Goal: Task Accomplishment & Management: Manage account settings

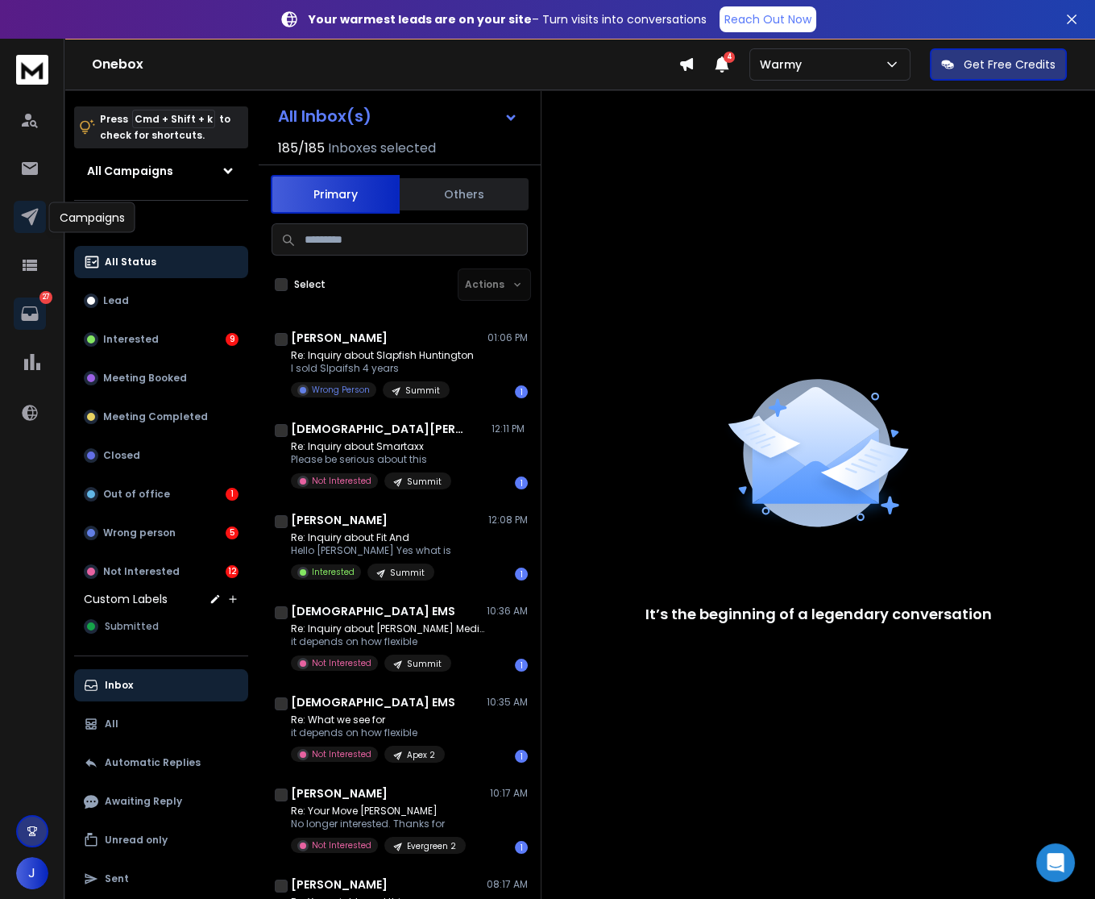
click at [31, 218] on icon at bounding box center [29, 216] width 17 height 17
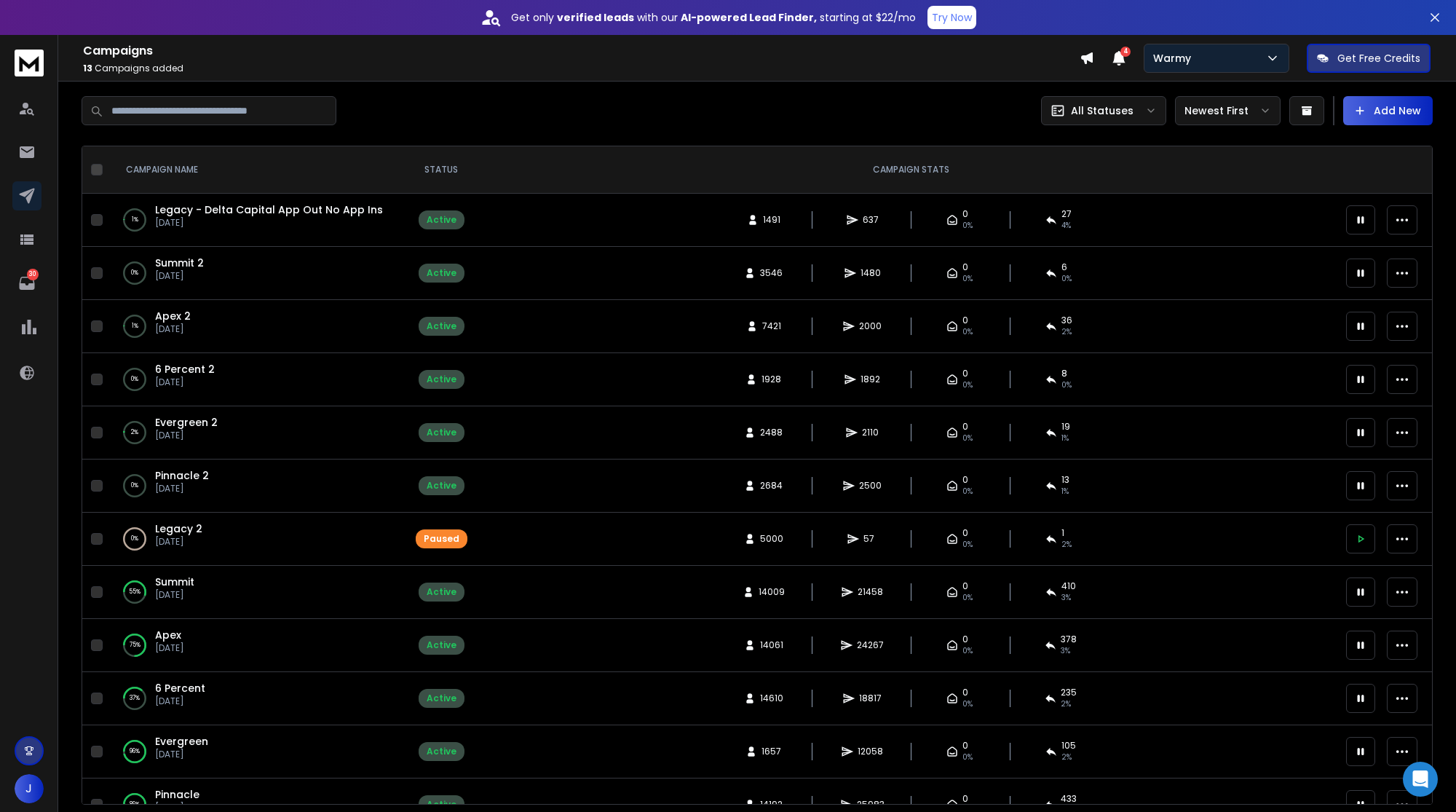
click at [1203, 47] on button "Warmy" at bounding box center [1216, 58] width 145 height 29
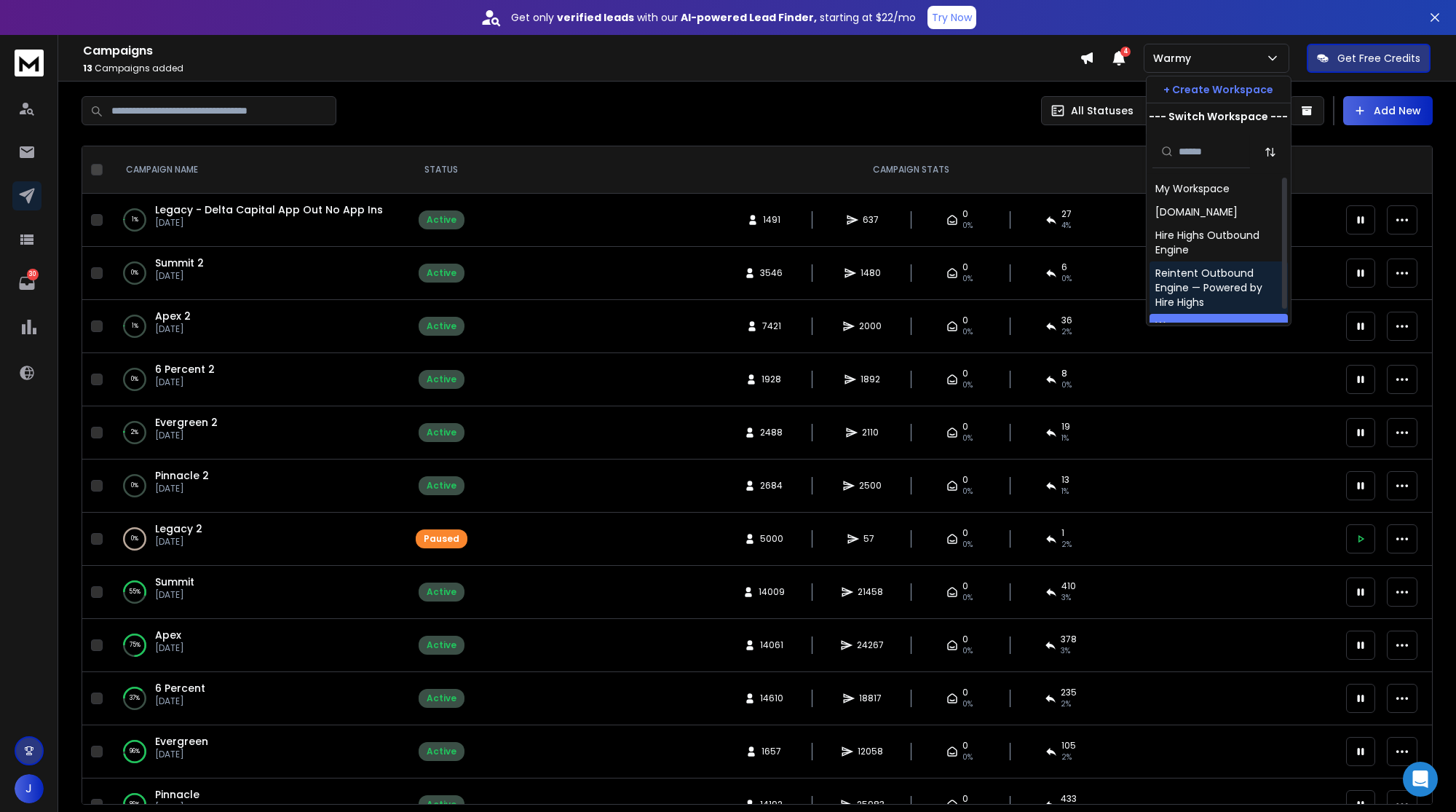
click at [1195, 276] on div "Reintent Outbound Engine — Powered by Hire Highs" at bounding box center [1218, 287] width 126 height 43
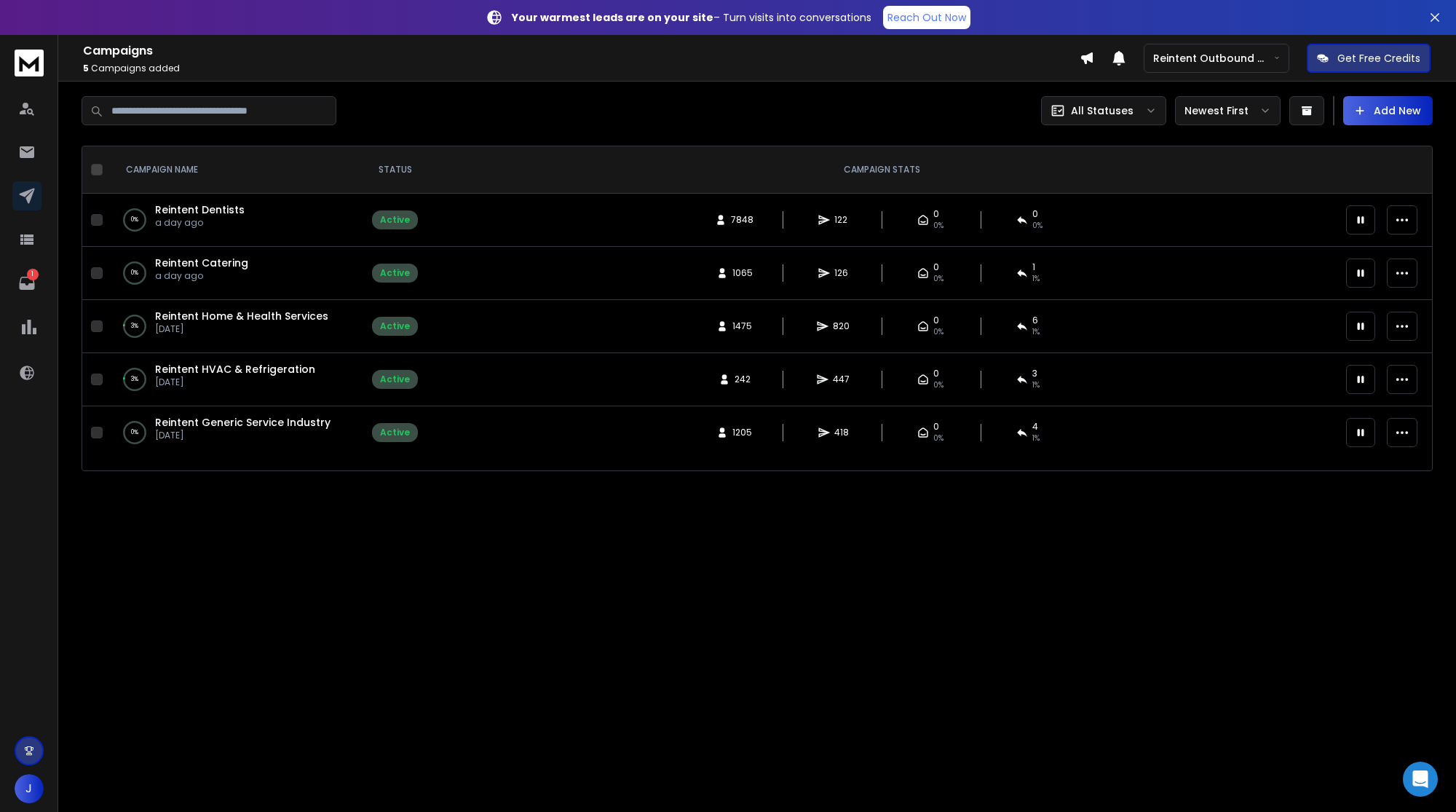
click at [32, 265] on div "1" at bounding box center [29, 243] width 33 height 299
click at [24, 278] on icon at bounding box center [26, 283] width 17 height 17
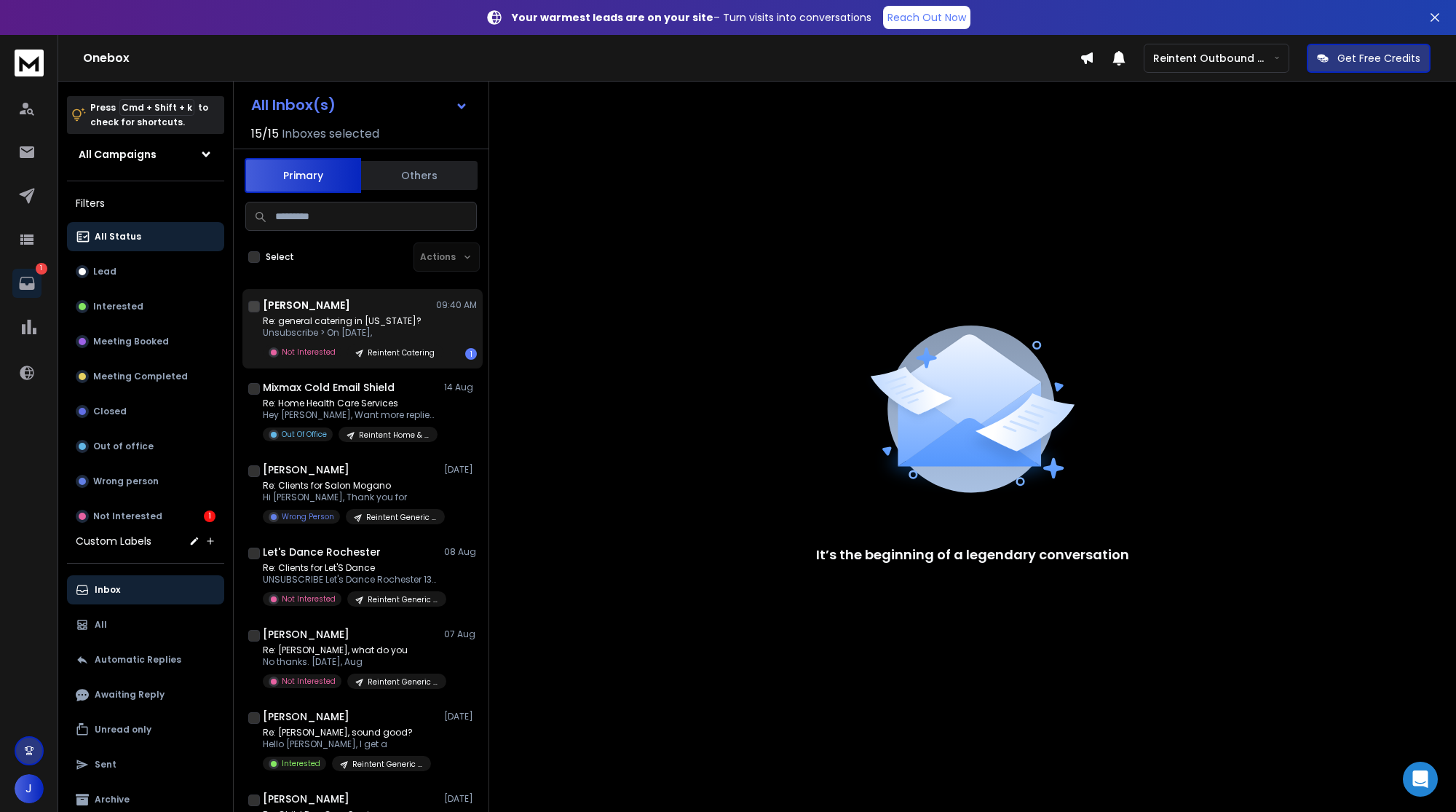
click at [384, 322] on p "Re: general catering in Washington?" at bounding box center [350, 321] width 174 height 12
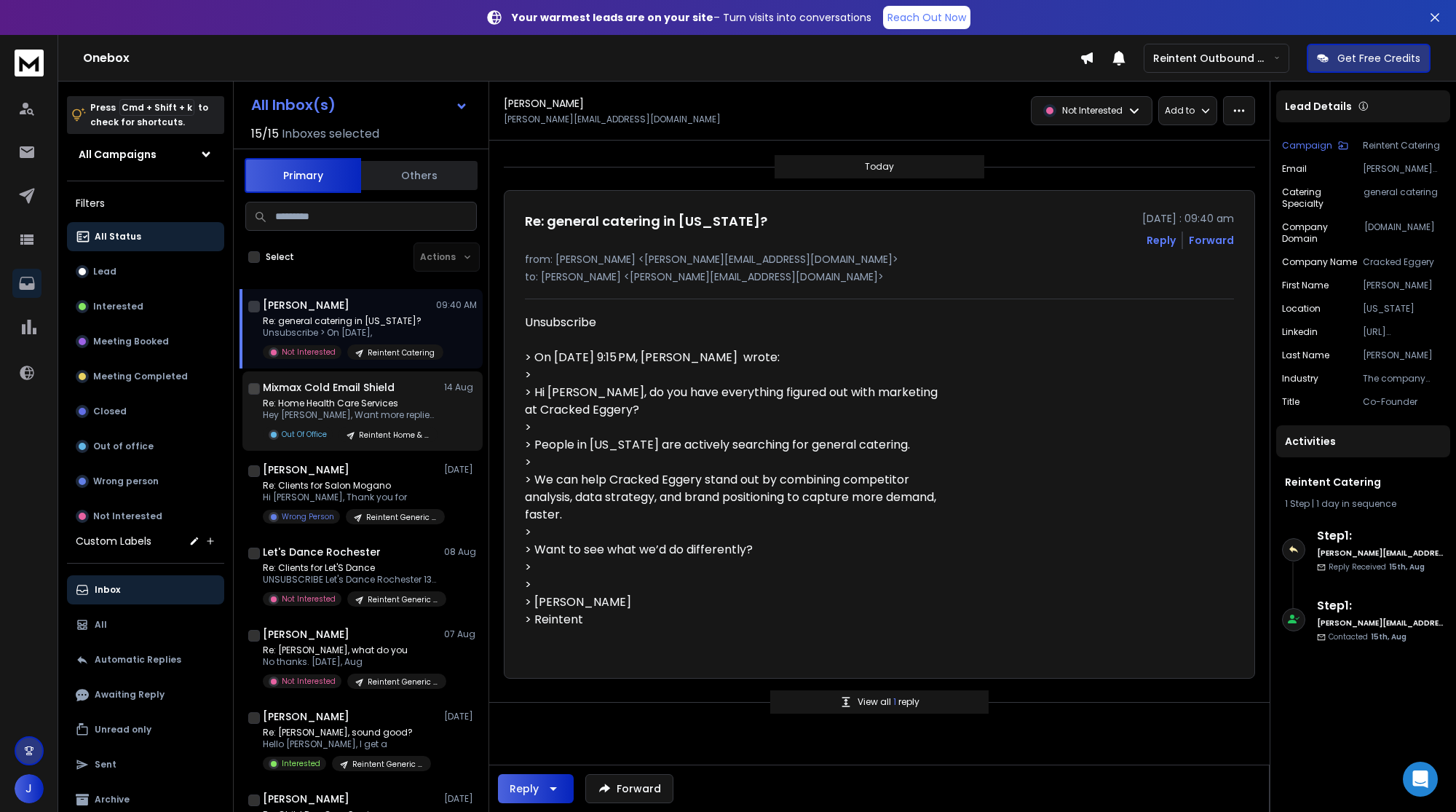
click at [388, 393] on h1 "Mixmax Cold Email Shield" at bounding box center [329, 387] width 132 height 14
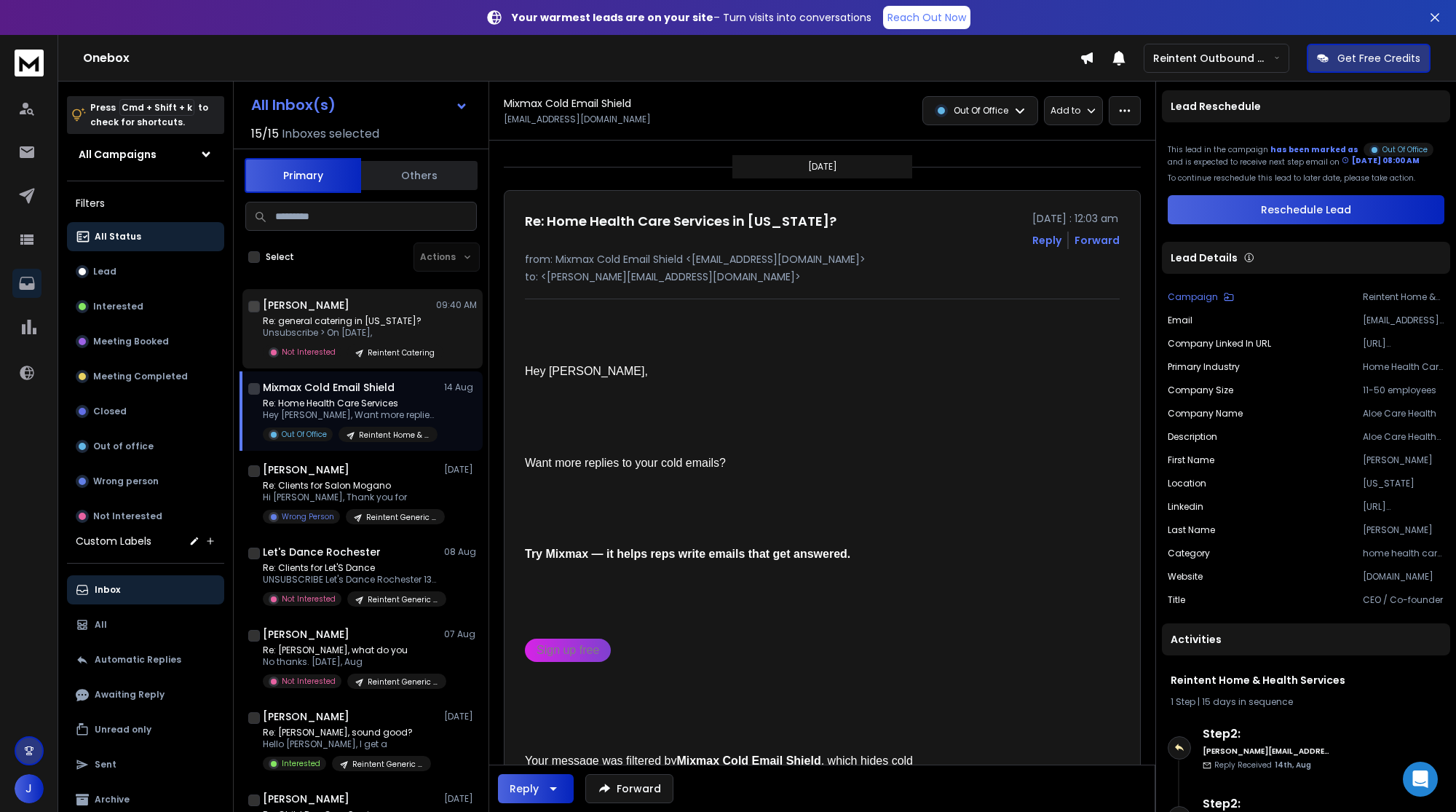
click at [393, 327] on p "Unsubscribe > On Aug 14," at bounding box center [350, 332] width 174 height 12
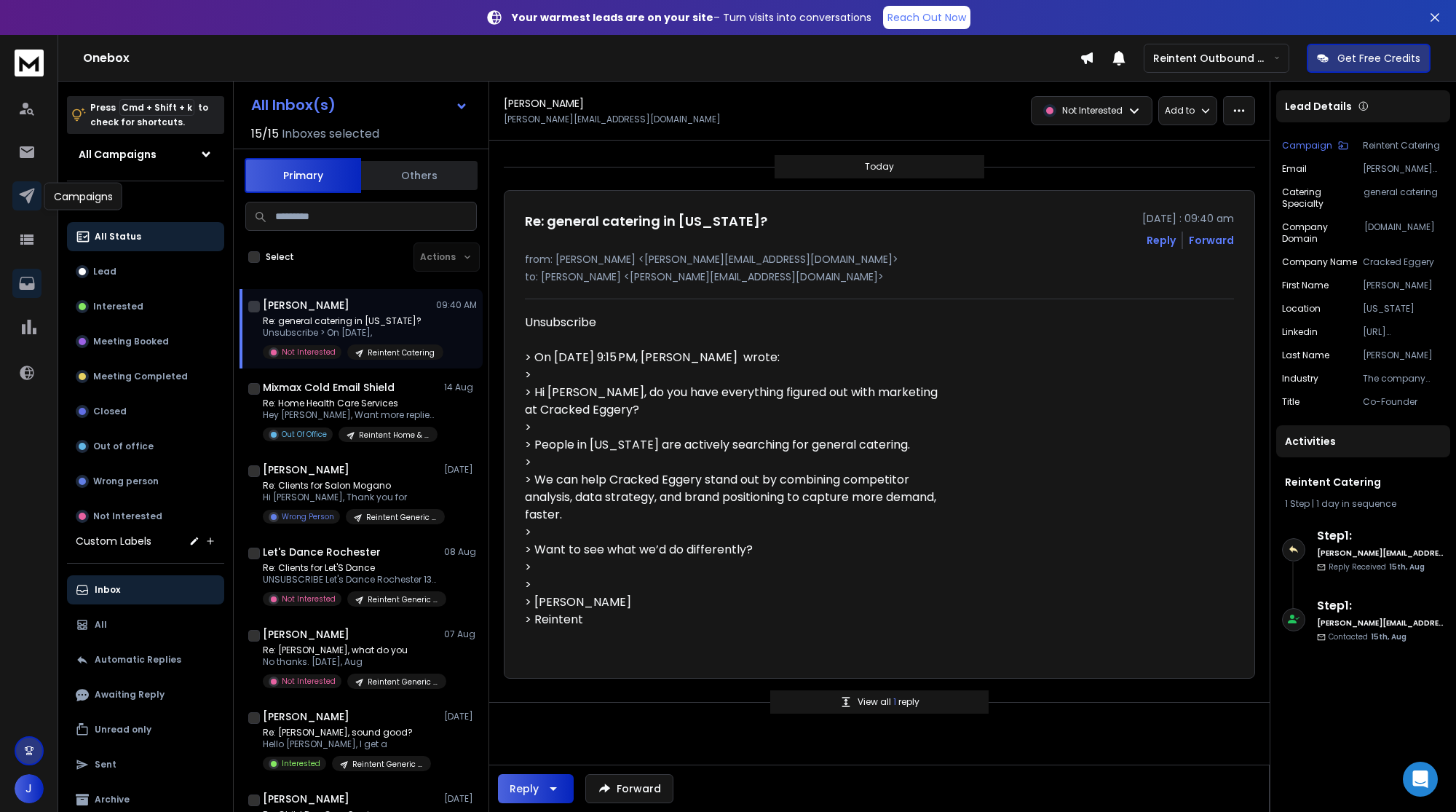
click at [24, 194] on icon at bounding box center [26, 195] width 15 height 15
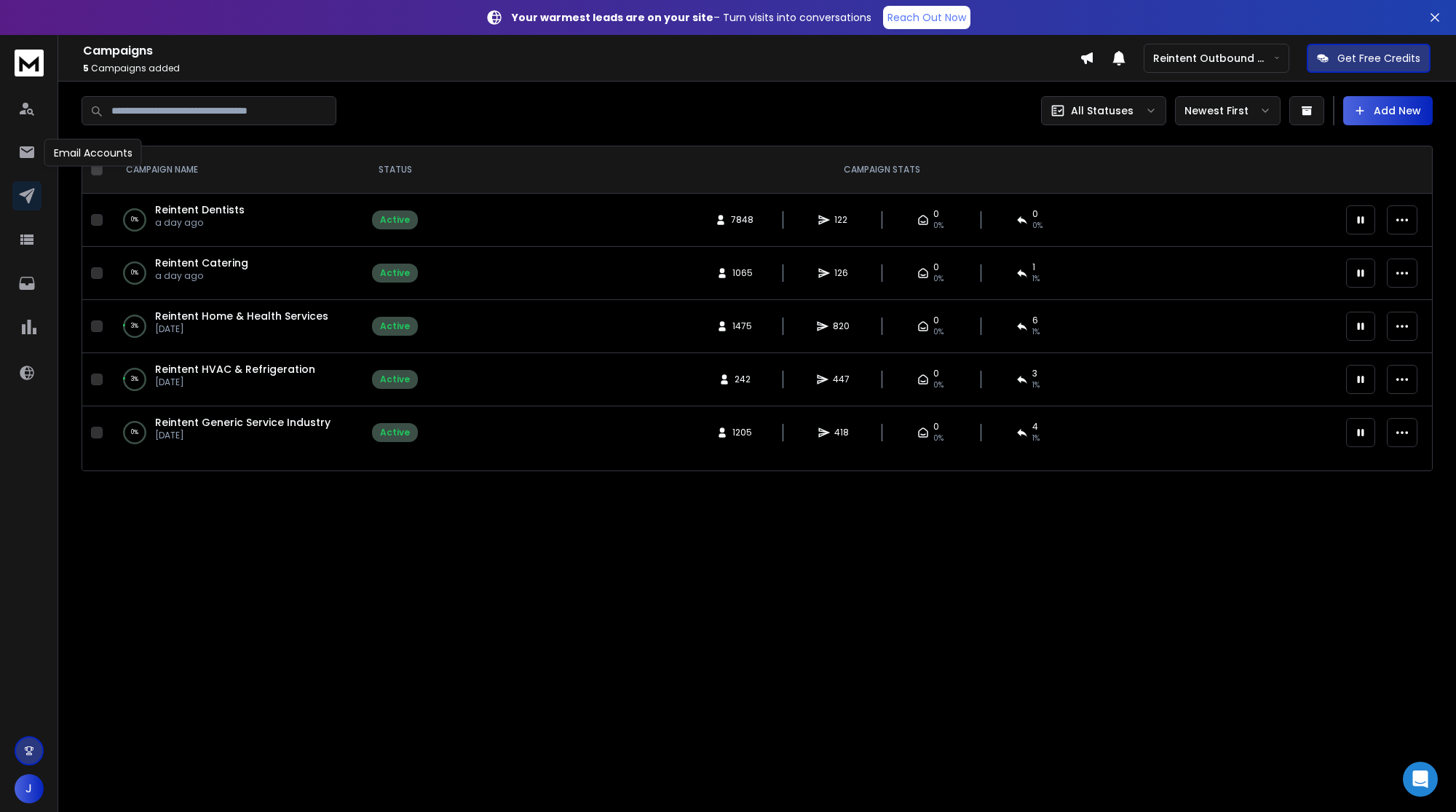
click at [21, 129] on div at bounding box center [29, 243] width 33 height 299
click at [28, 145] on icon at bounding box center [26, 152] width 17 height 17
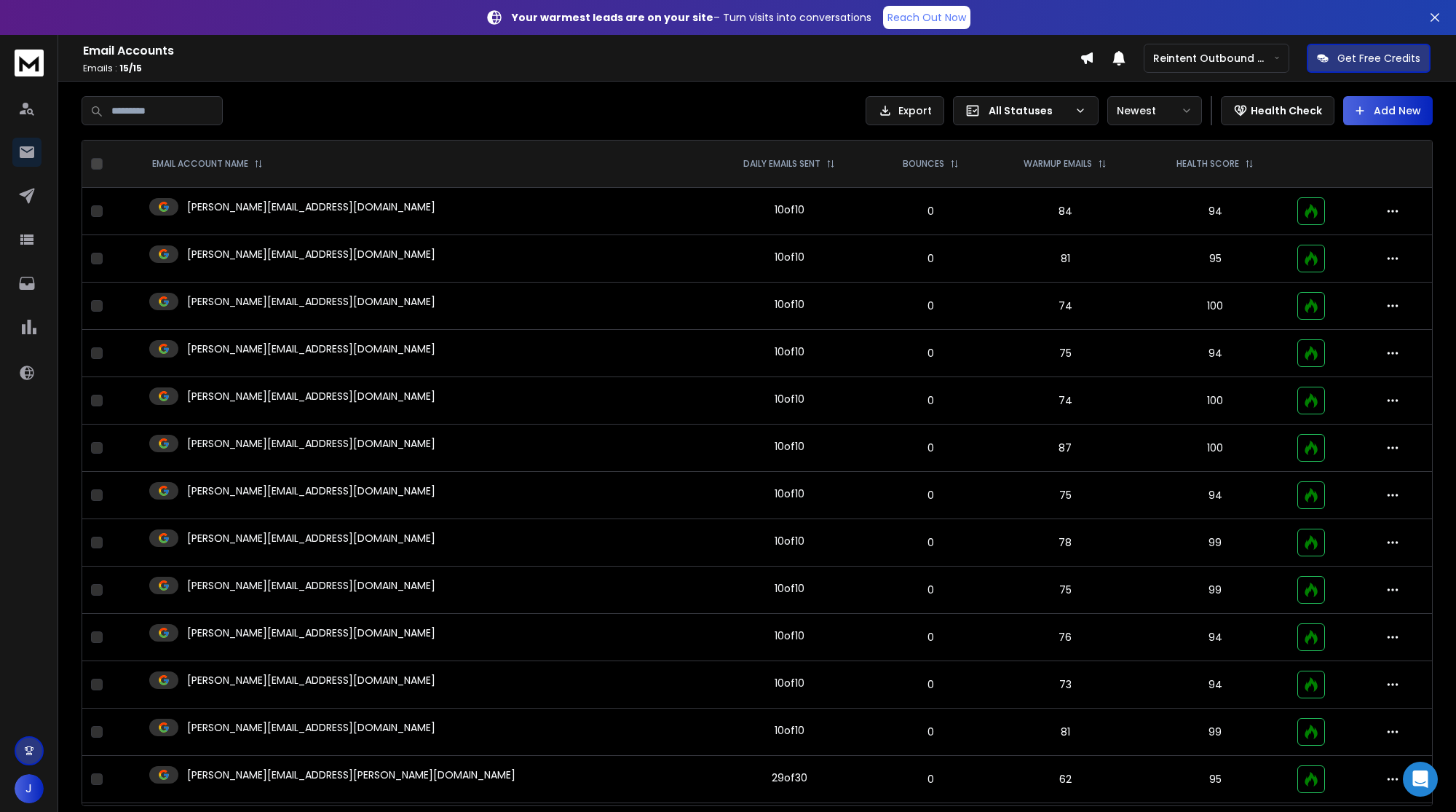
scroll to position [97, 0]
click at [518, 397] on div "mike@reintentmktg.com" at bounding box center [423, 393] width 548 height 17
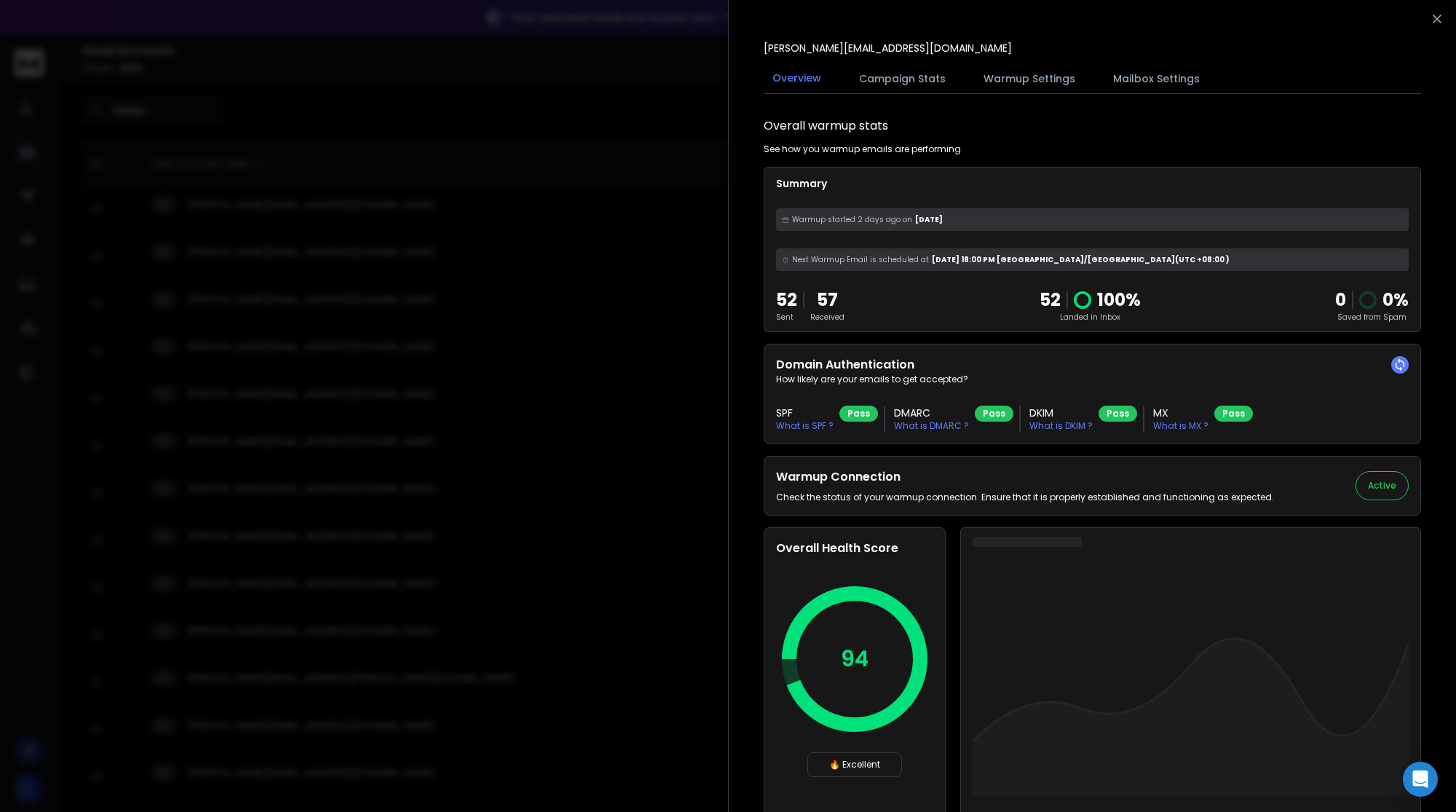
click at [480, 374] on div at bounding box center [728, 406] width 1456 height 812
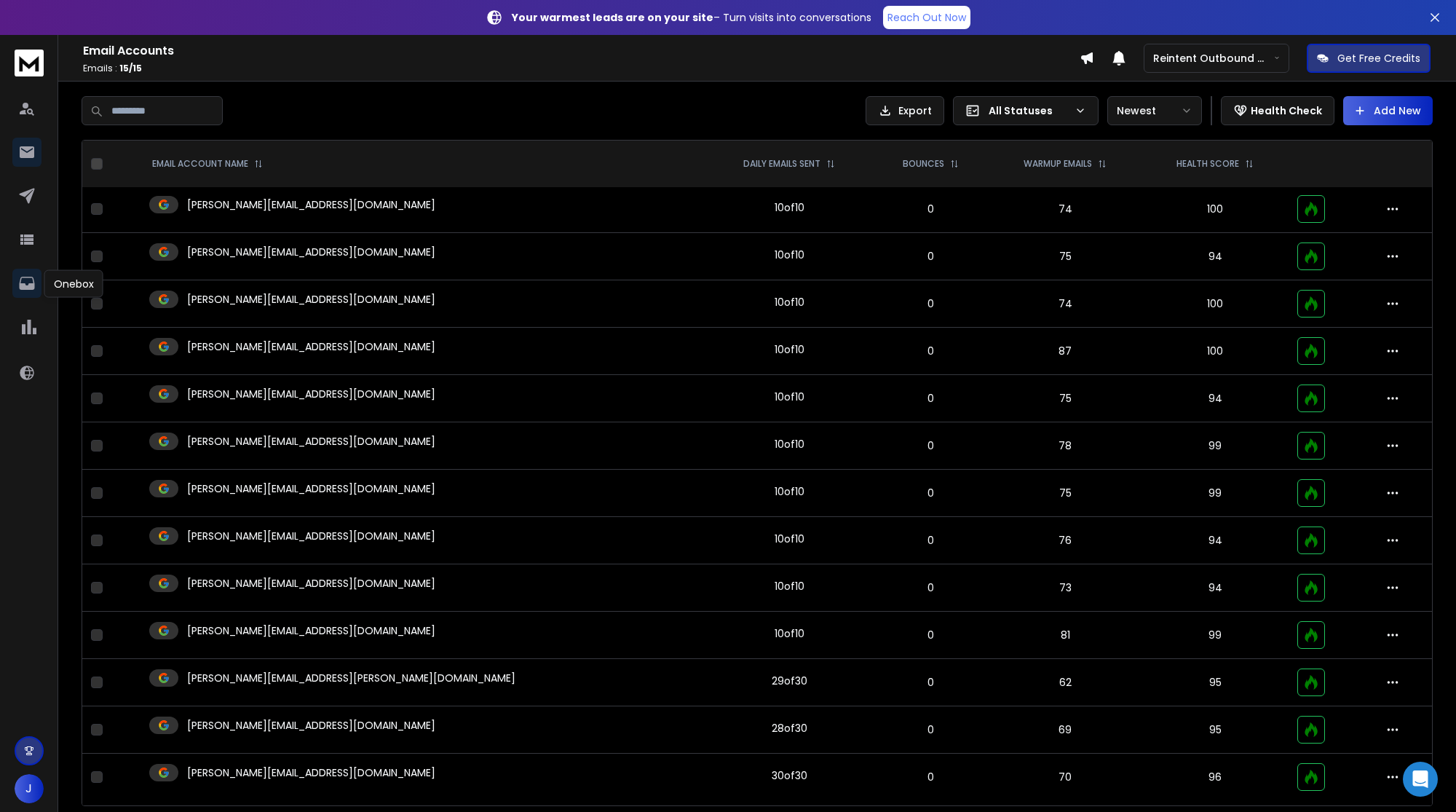
click at [17, 272] on link at bounding box center [27, 283] width 29 height 29
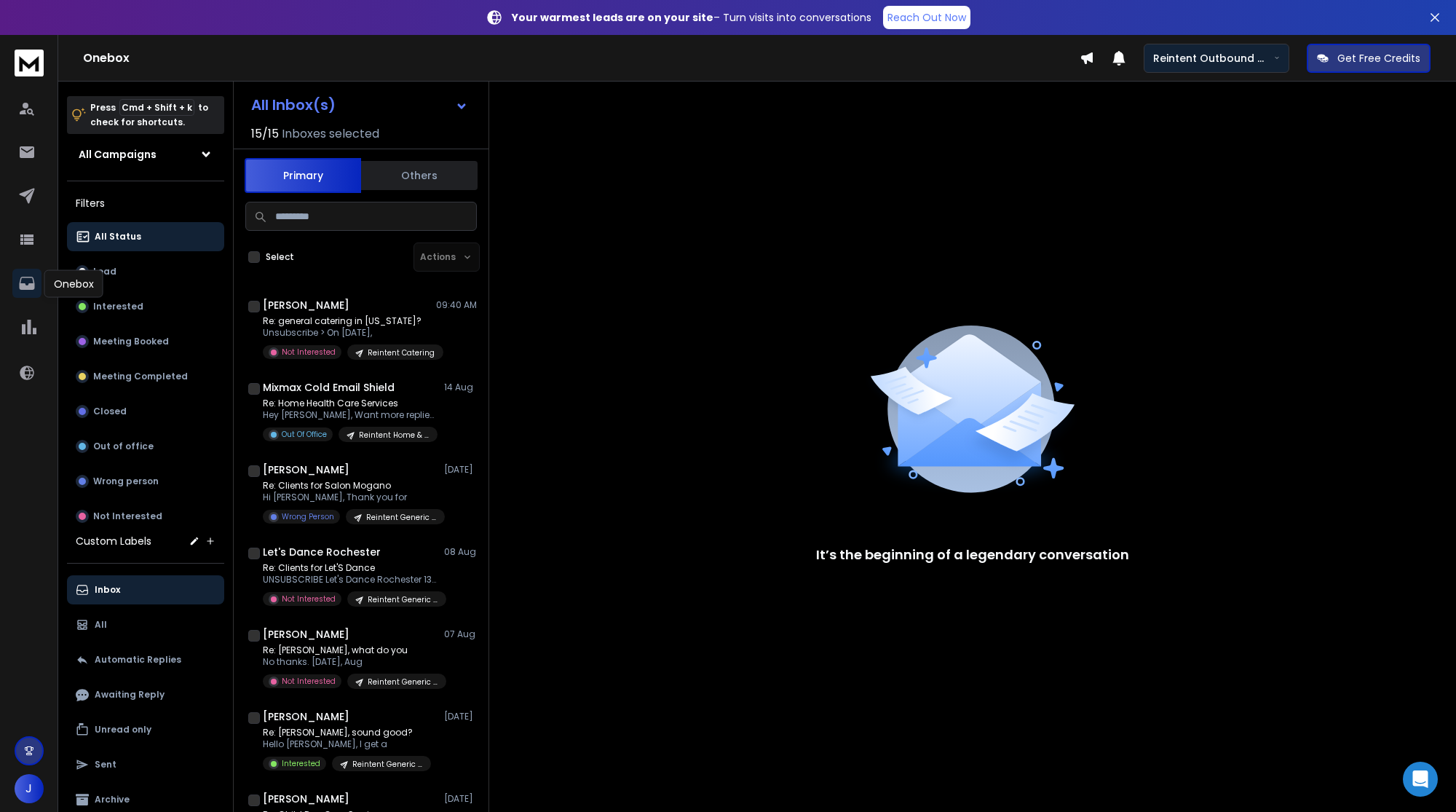
click at [1243, 66] on button "Reintent Outbound Engine — Powered by Hire Highs" at bounding box center [1216, 58] width 145 height 29
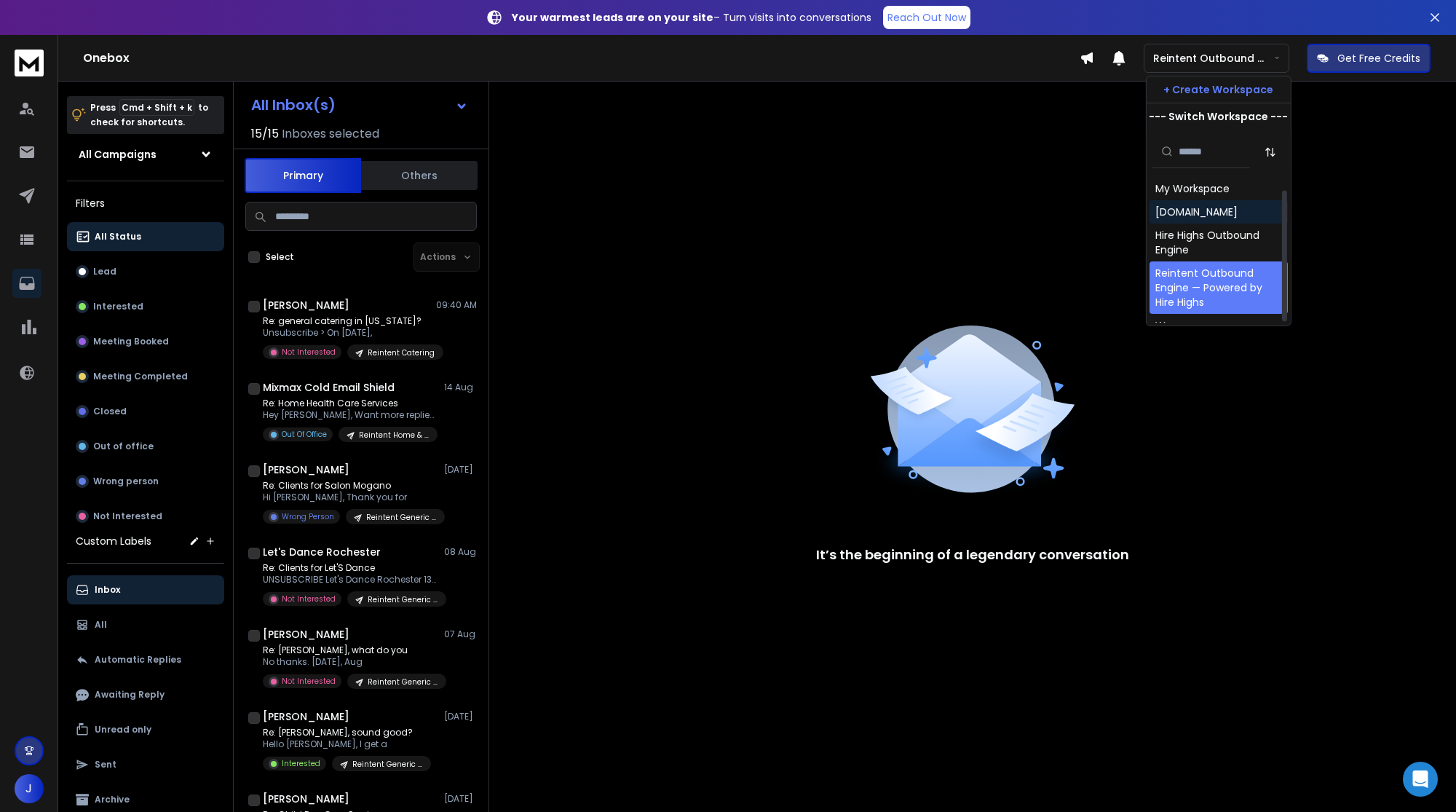
scroll to position [14, 0]
click at [1201, 309] on div "Warmy" at bounding box center [1218, 312] width 138 height 23
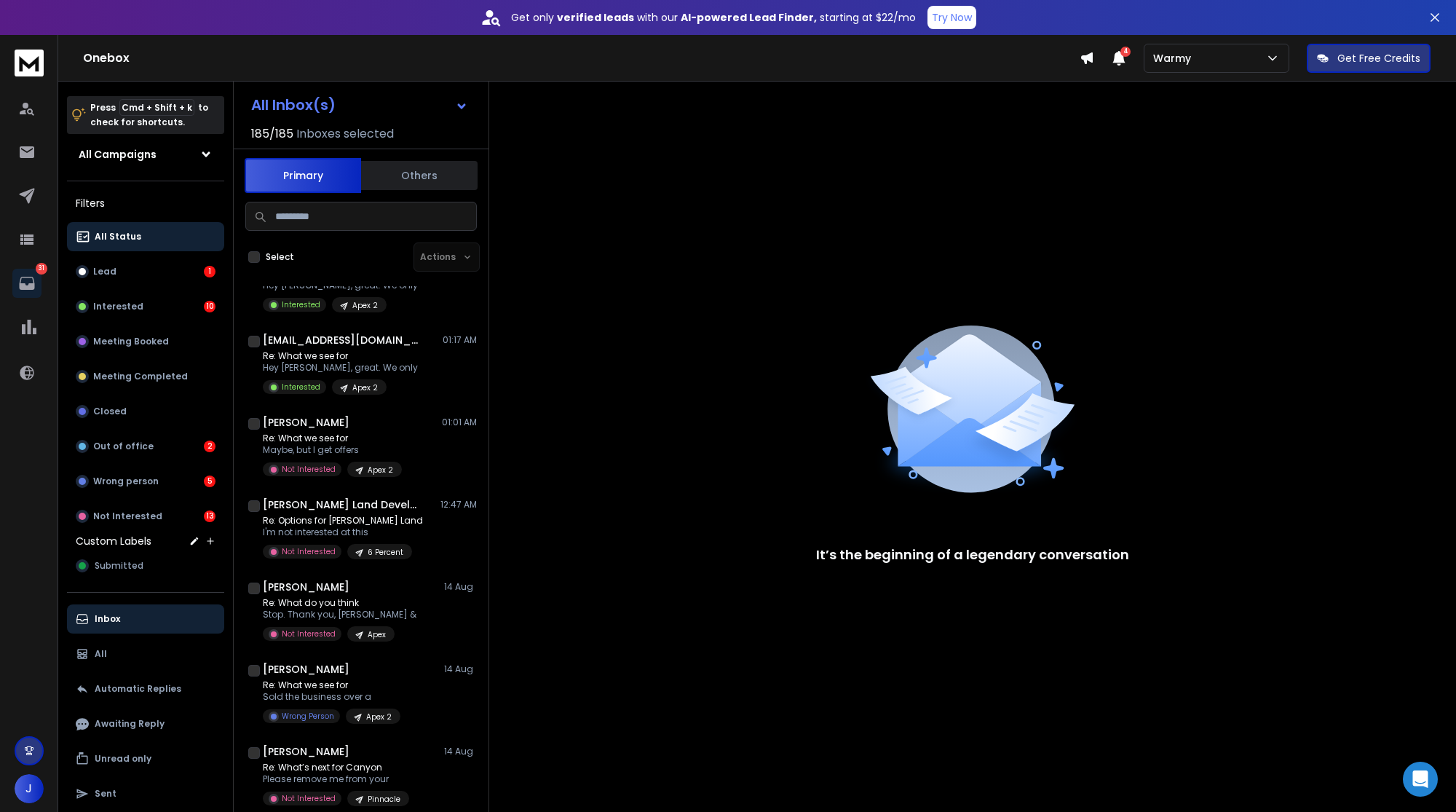
scroll to position [3246, 0]
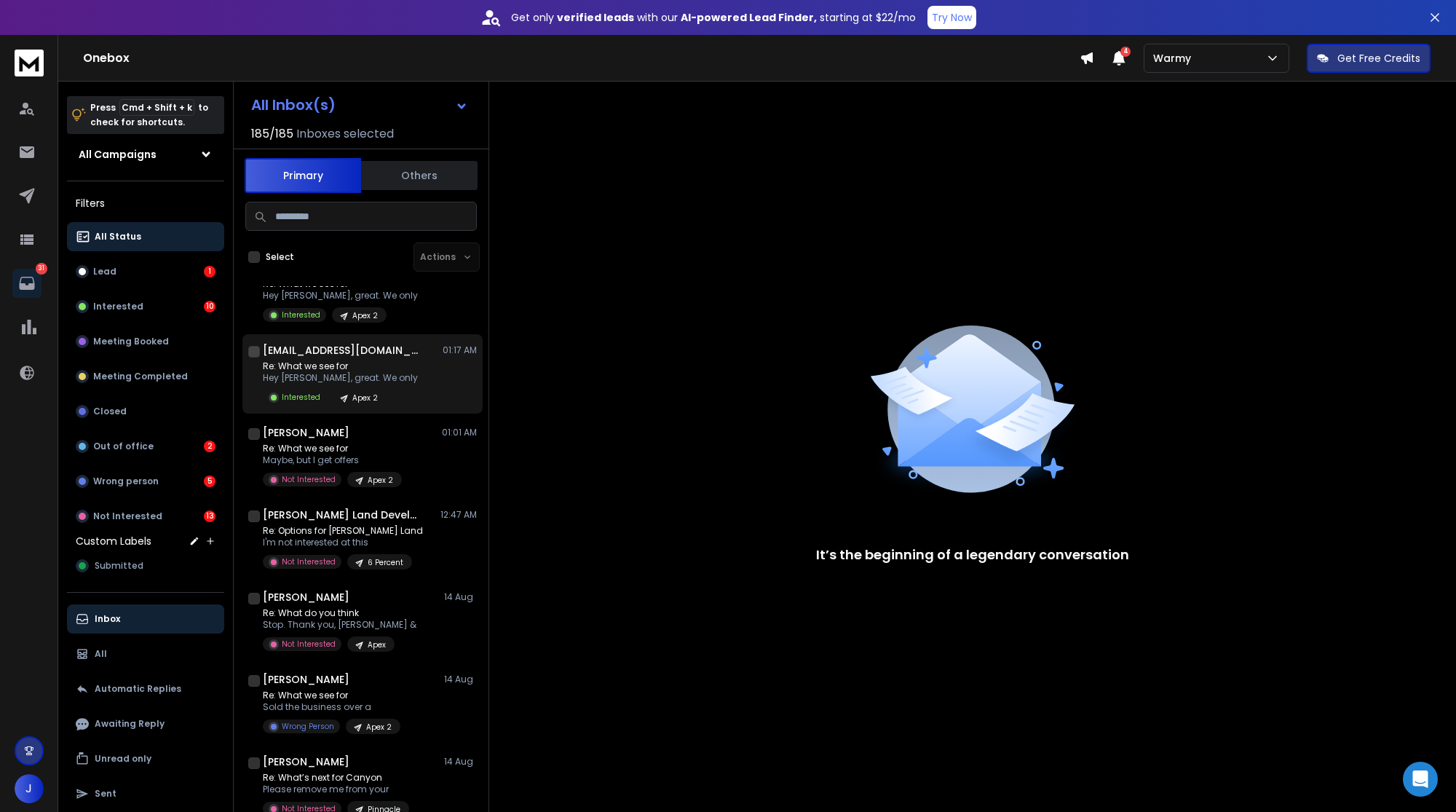
click at [437, 384] on div "Re: What we see for Hey [PERSON_NAME], great. We only Interested Apex 2" at bounding box center [369, 382] width 214 height 44
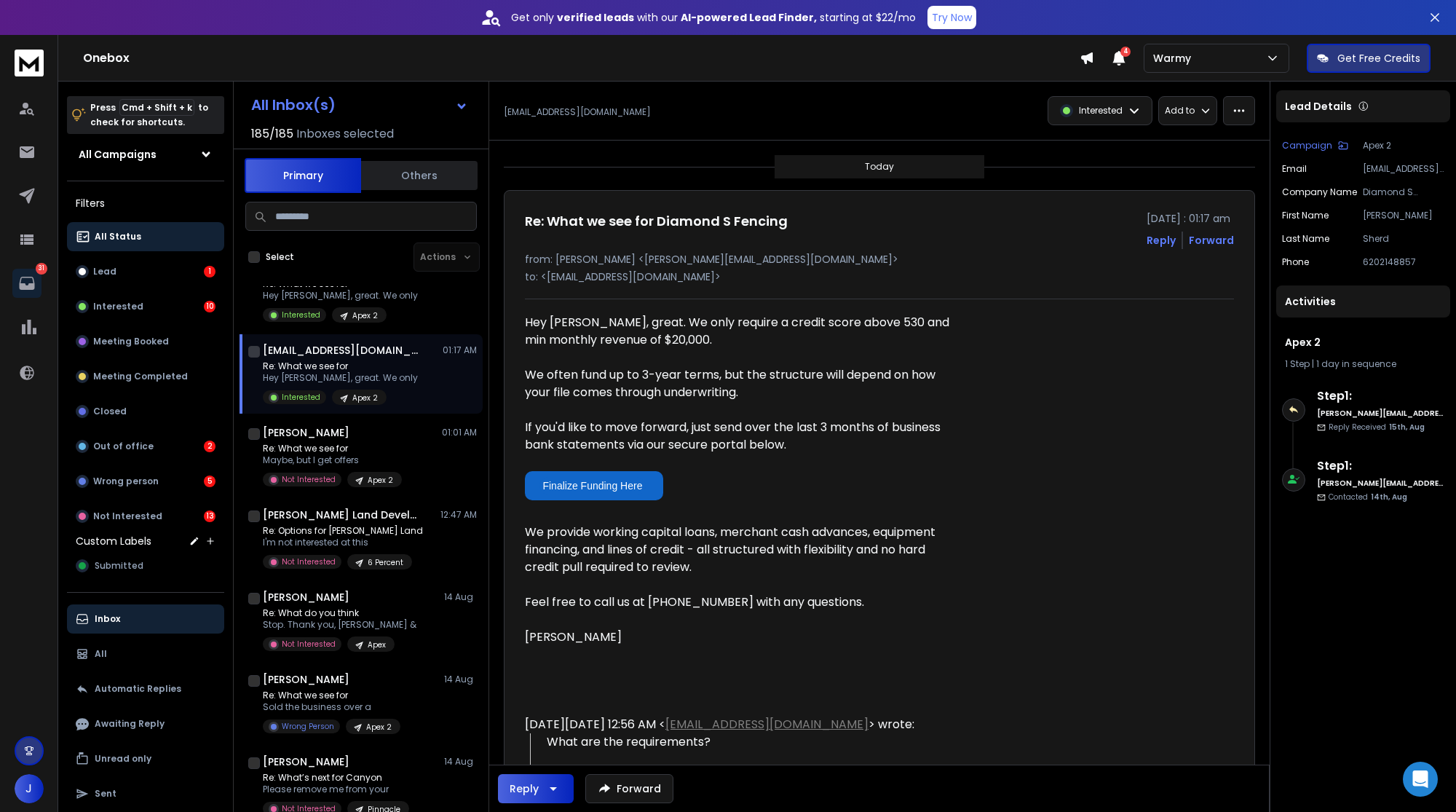
click at [614, 474] on td "Finalize Funding Here" at bounding box center [593, 486] width 138 height 29
click at [614, 482] on span "Finalize Funding Here" at bounding box center [593, 485] width 99 height 12
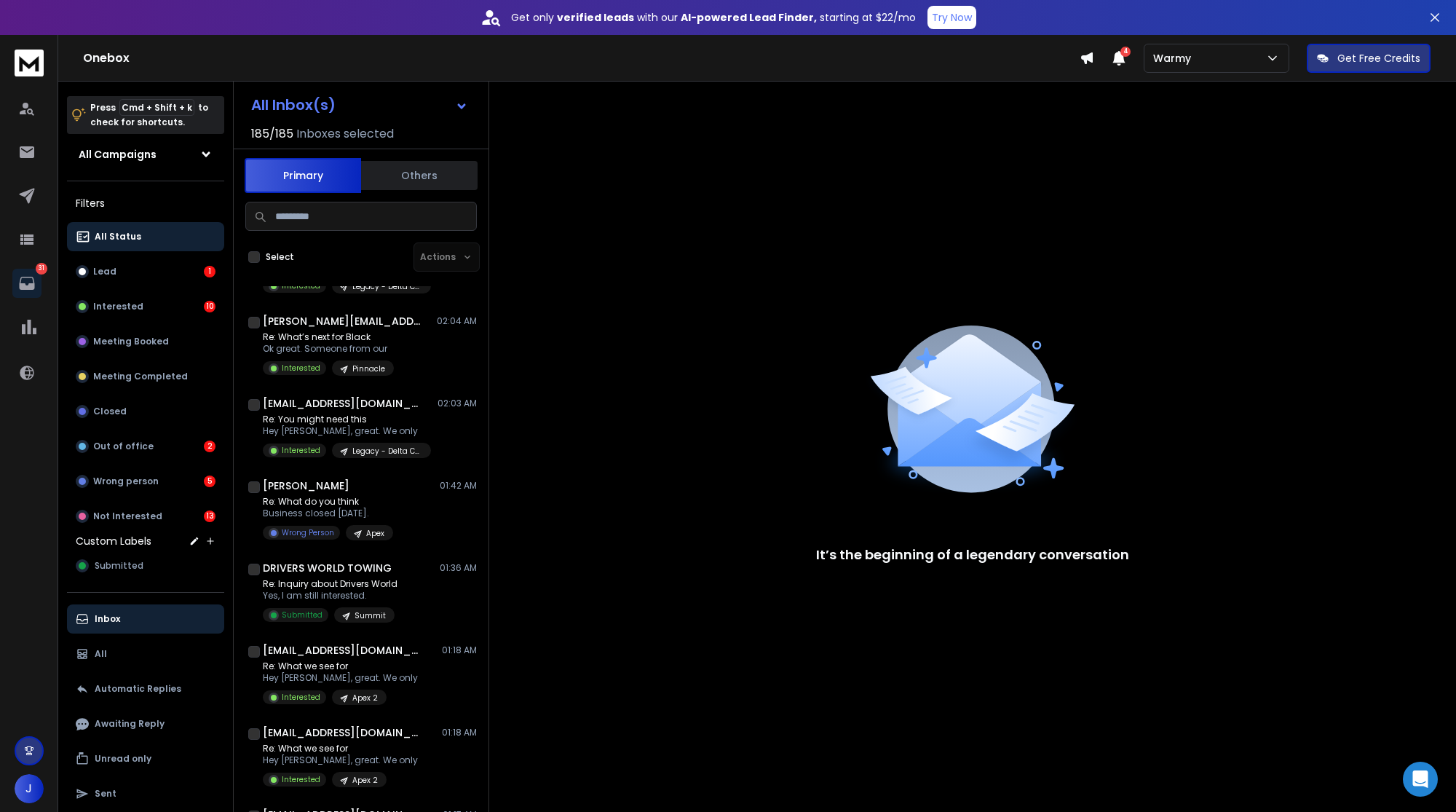
scroll to position [1703, 0]
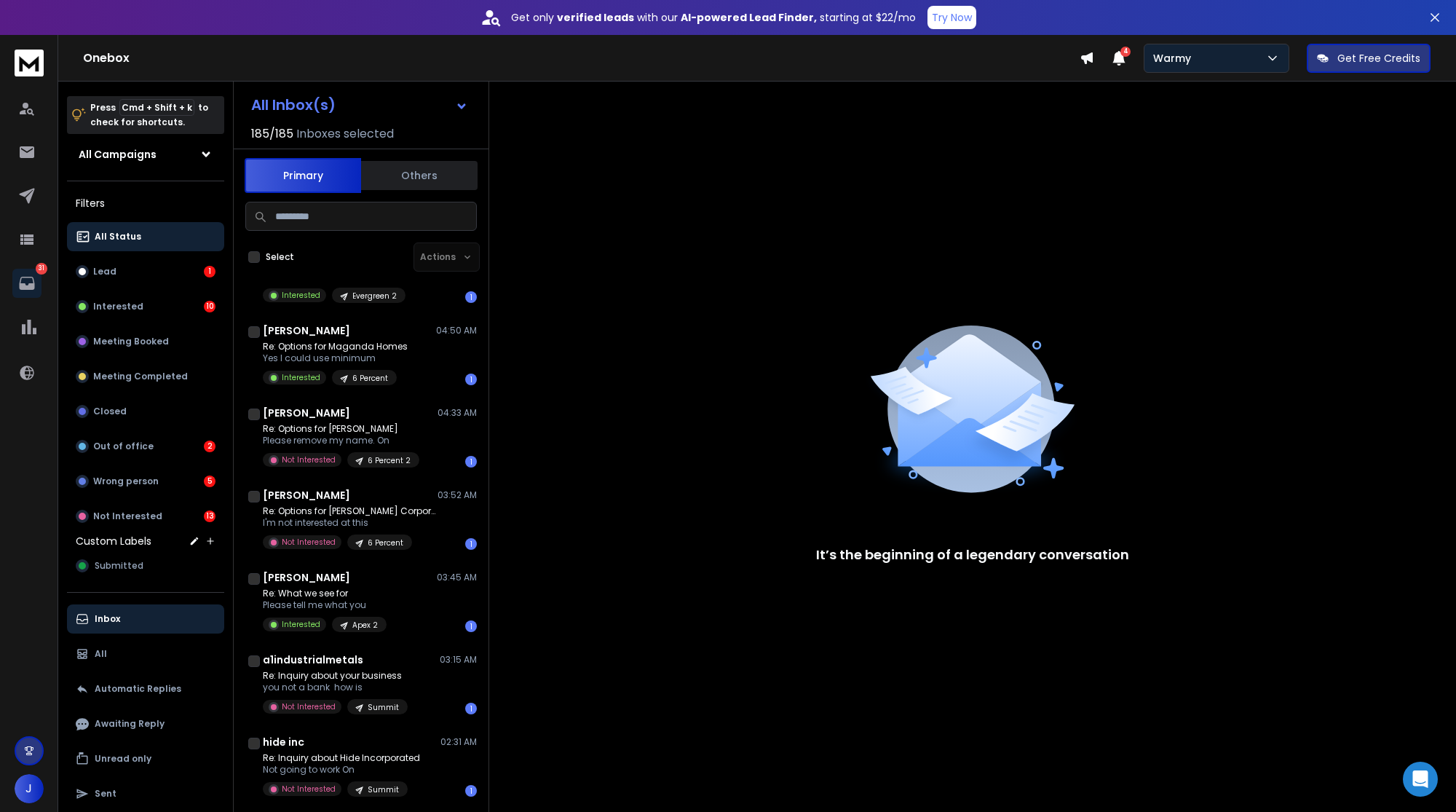
click at [1233, 64] on div "Warmy" at bounding box center [1217, 58] width 126 height 14
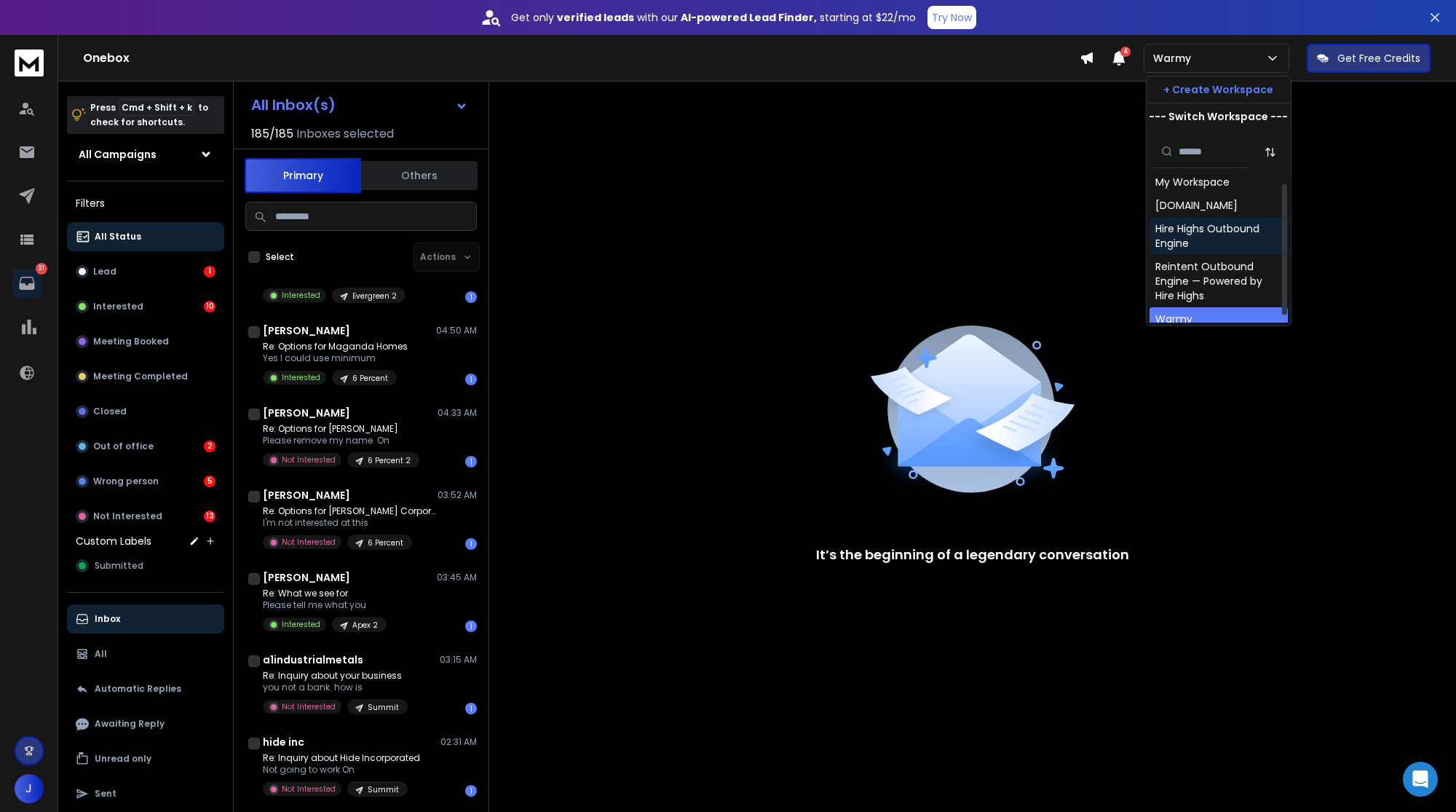
scroll to position [14, 0]
click at [1210, 235] on div "Hire Highs Outbound Engine" at bounding box center [1218, 229] width 126 height 29
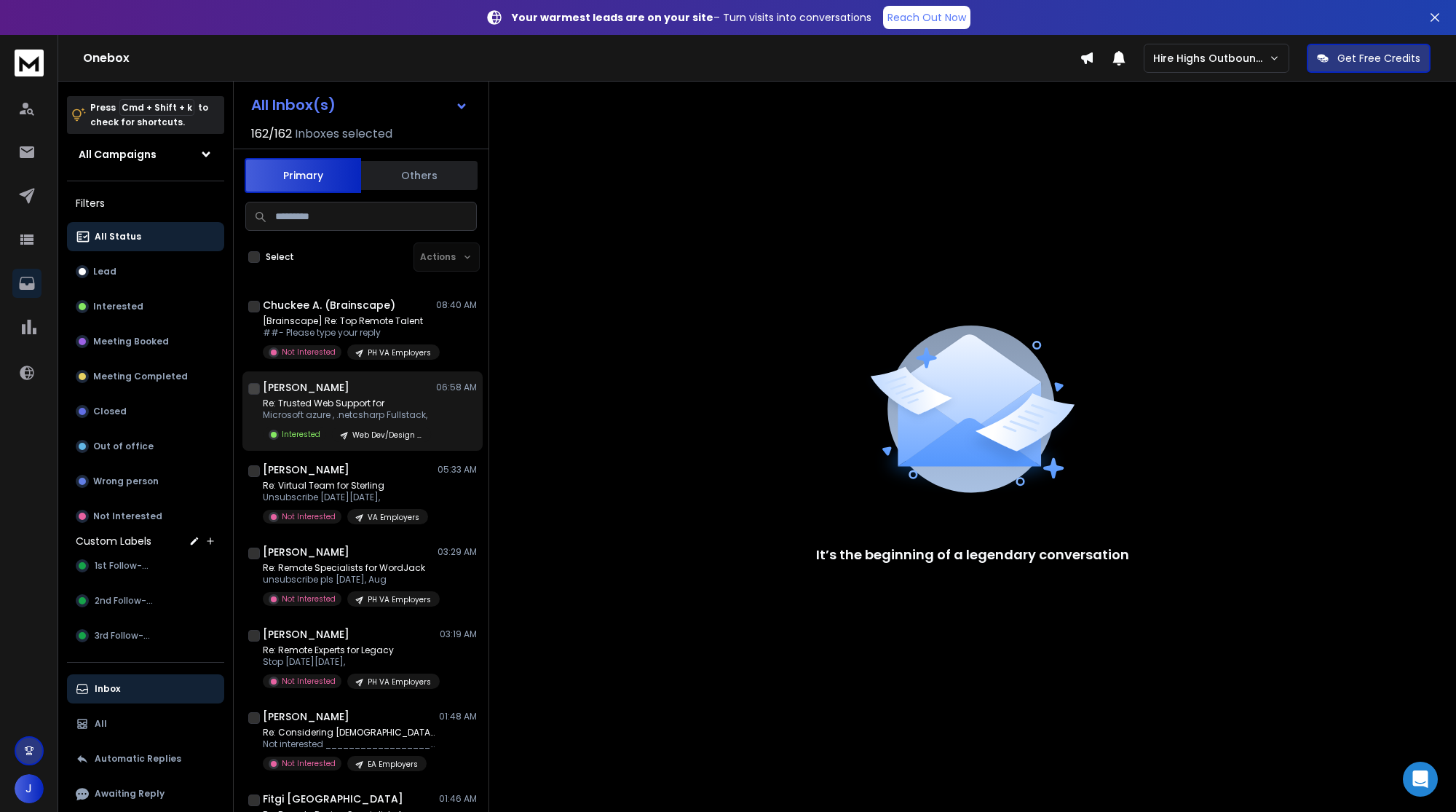
click at [423, 387] on div "[PERSON_NAME] 06:58 AM" at bounding box center [369, 387] width 214 height 14
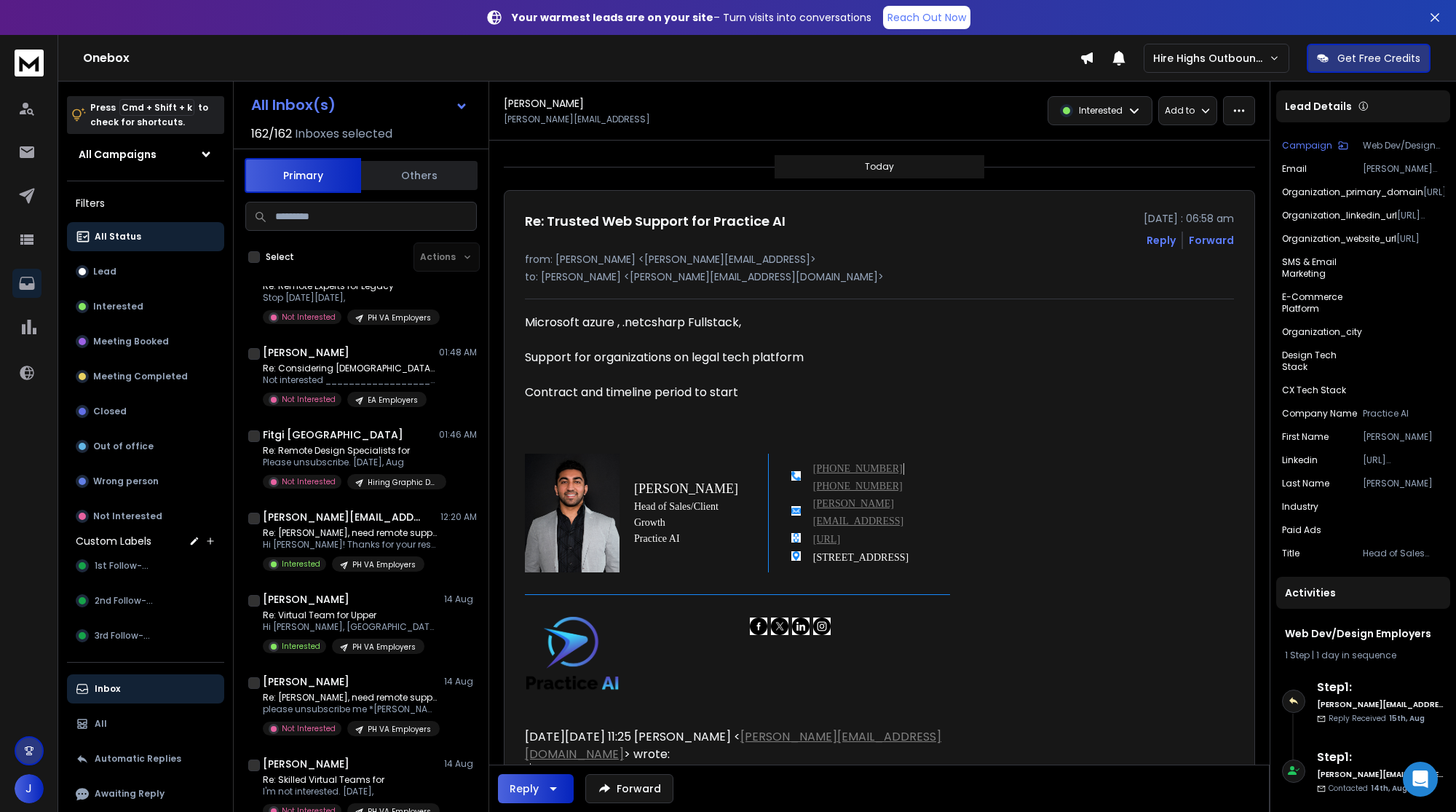
scroll to position [454, 0]
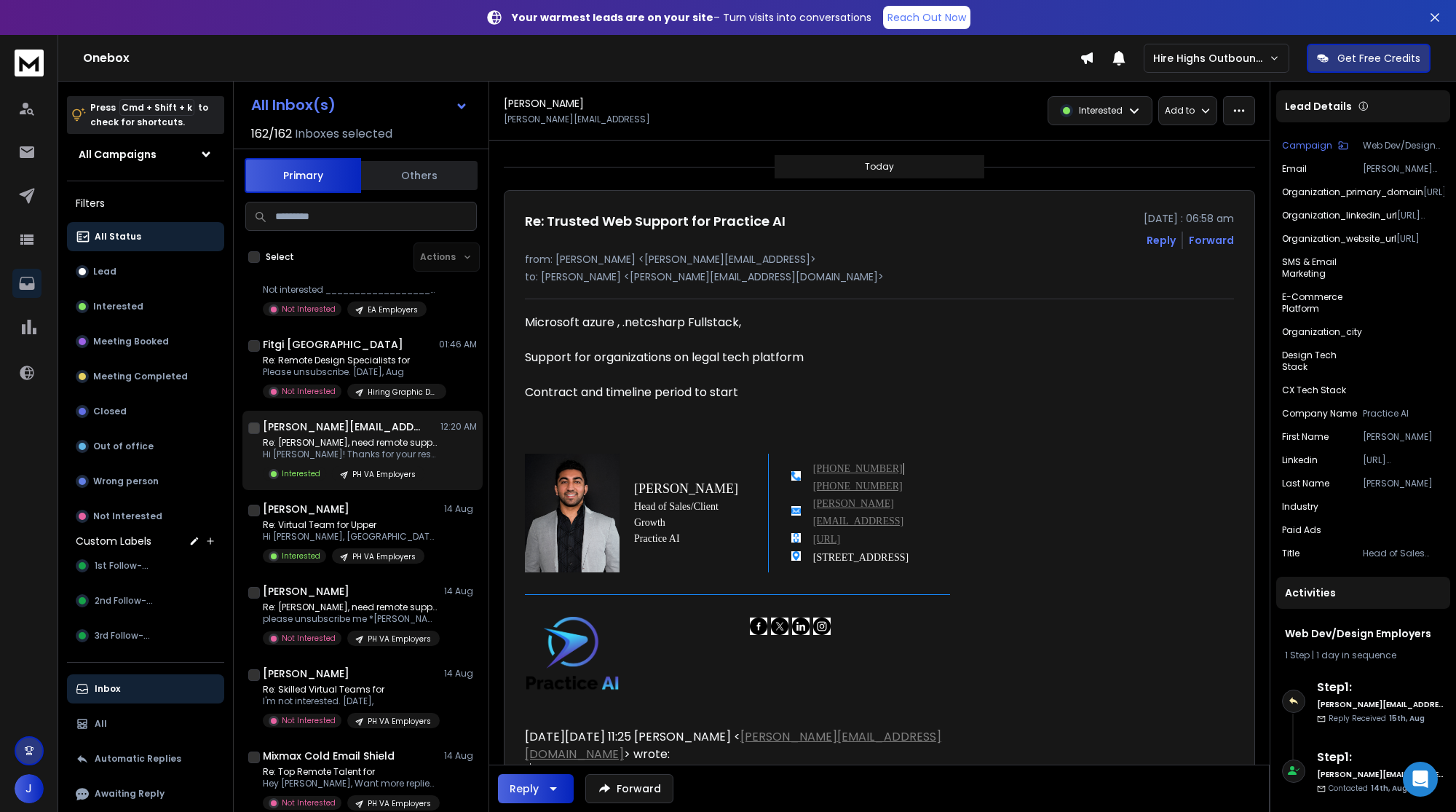
click at [415, 427] on h1 "[PERSON_NAME][EMAIL_ADDRESS][DOMAIN_NAME]" at bounding box center [342, 426] width 160 height 14
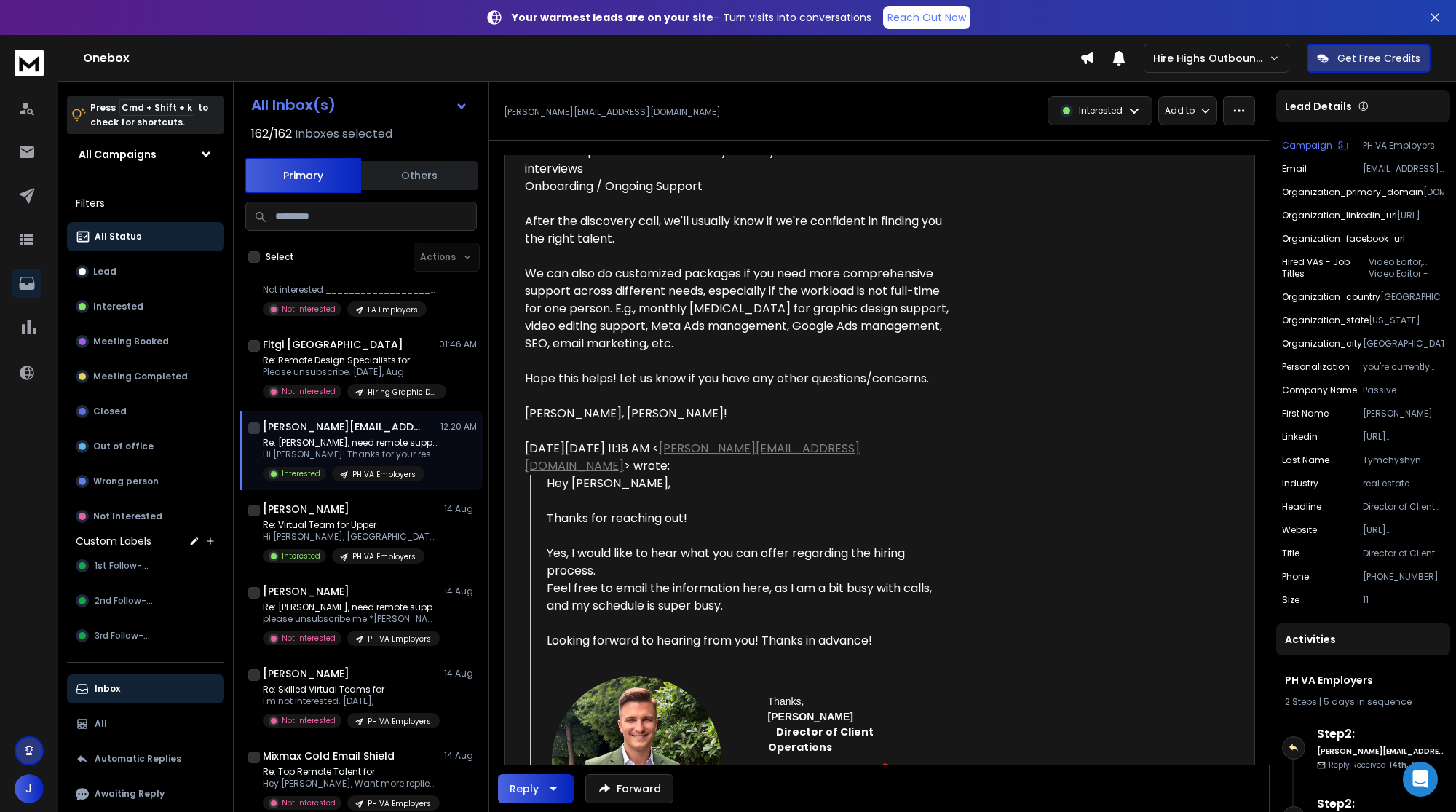
scroll to position [519, 0]
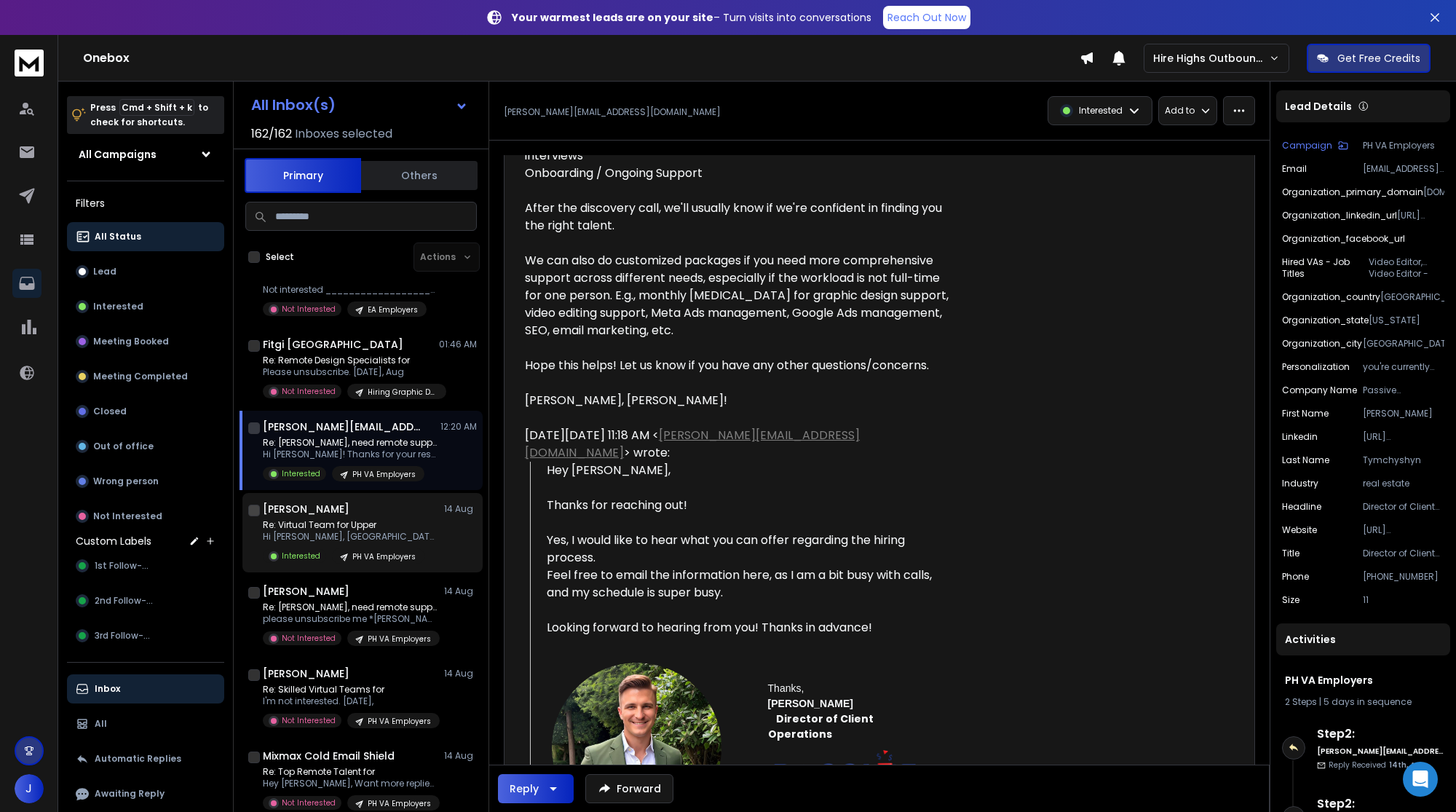
click at [426, 522] on div "Re: Virtual Team for Upper Hi [PERSON_NAME], [GEOGRAPHIC_DATA] to meet Interest…" at bounding box center [369, 541] width 214 height 44
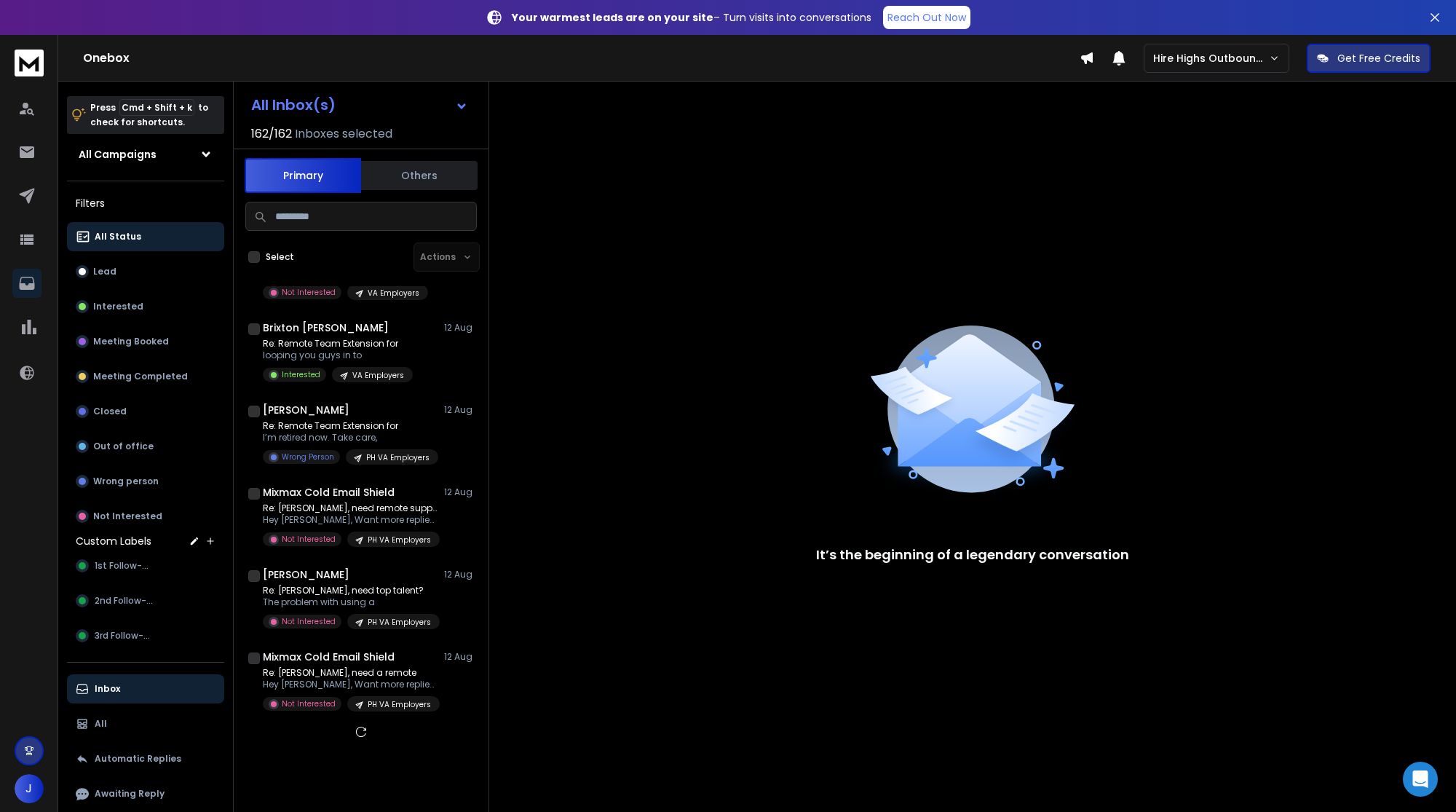
scroll to position [0, 0]
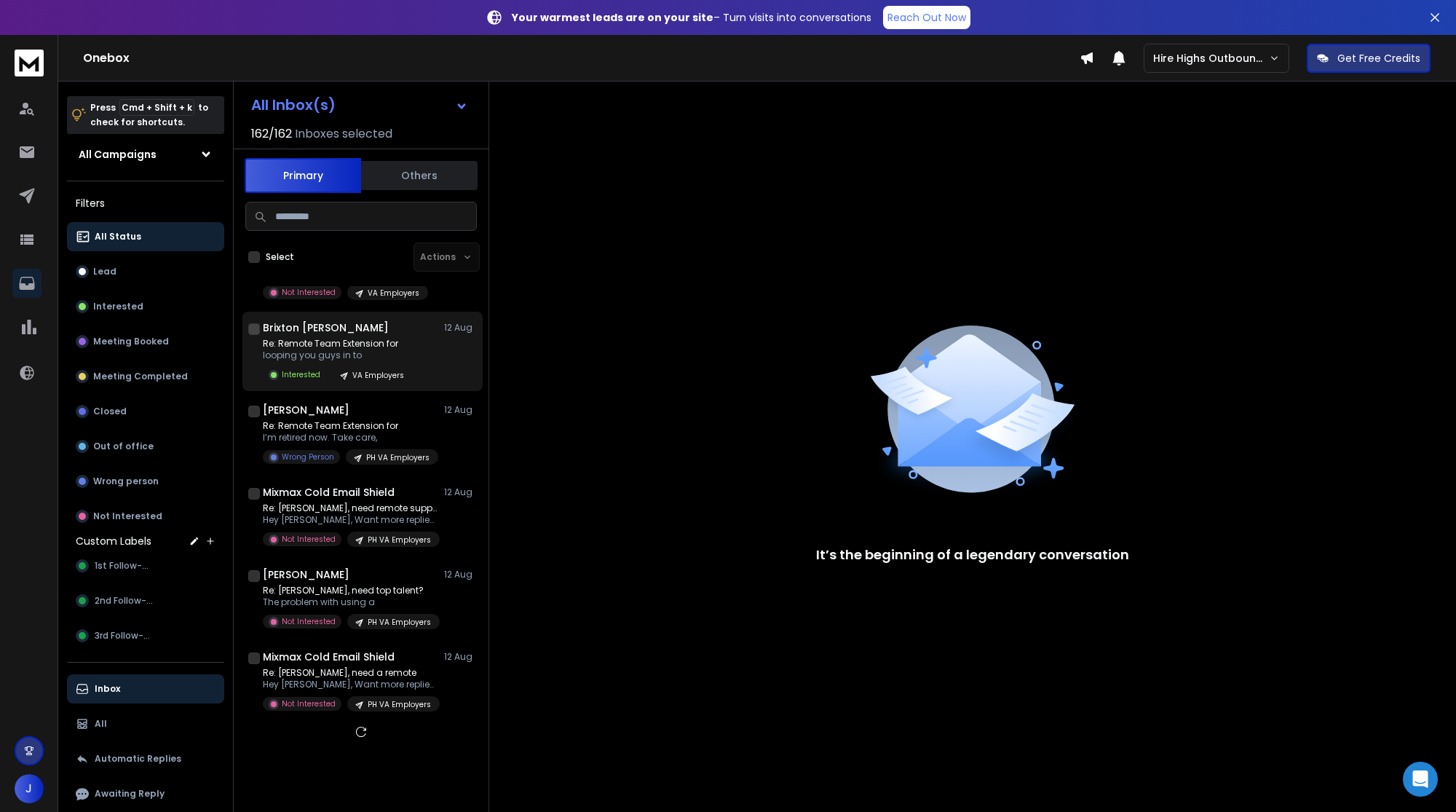
click at [413, 359] on div "Re: Remote Team Extension for looping you guys in to Interested VA Employers" at bounding box center [369, 359] width 214 height 44
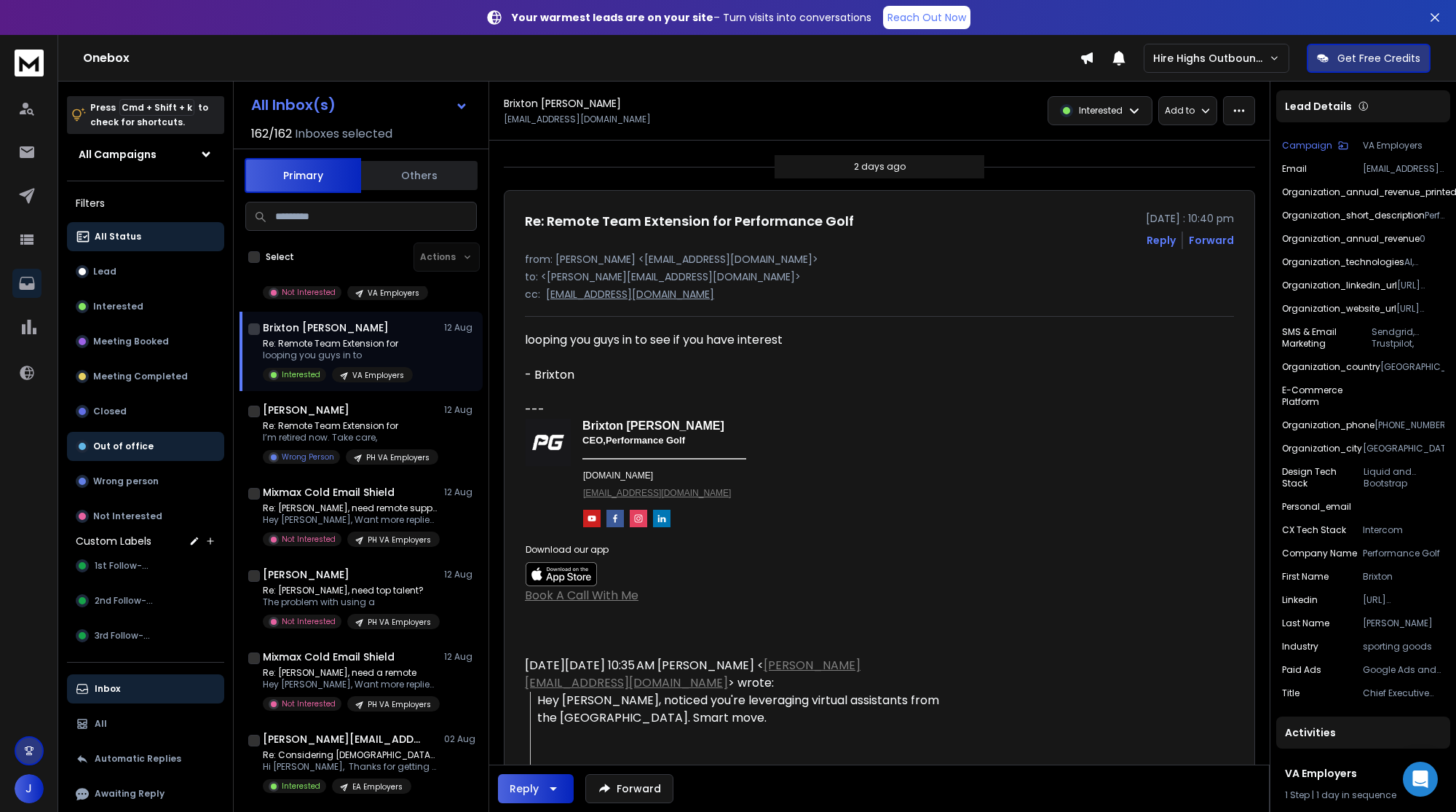
click at [140, 458] on button "Out of office" at bounding box center [145, 446] width 157 height 29
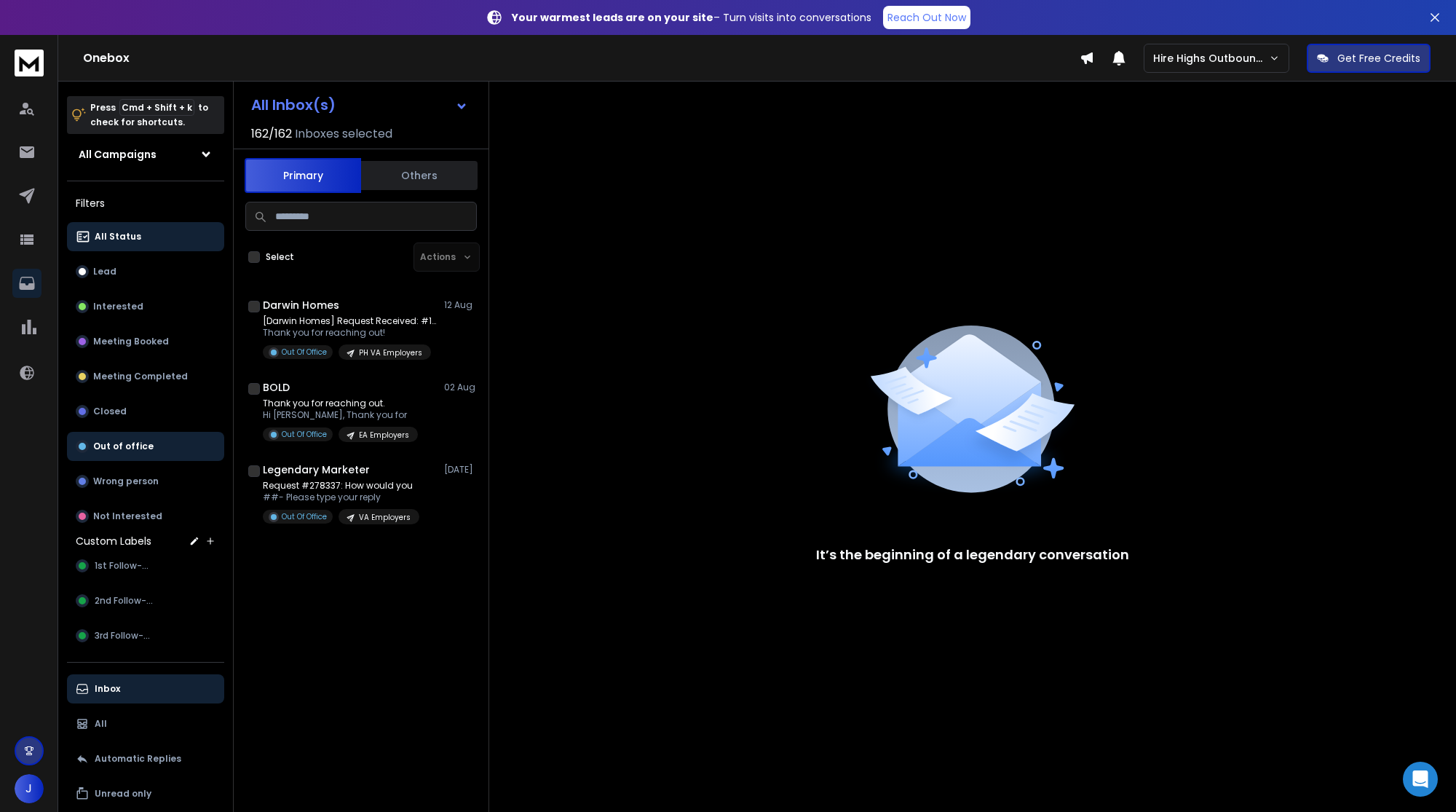
click at [134, 245] on button "All Status" at bounding box center [145, 237] width 157 height 29
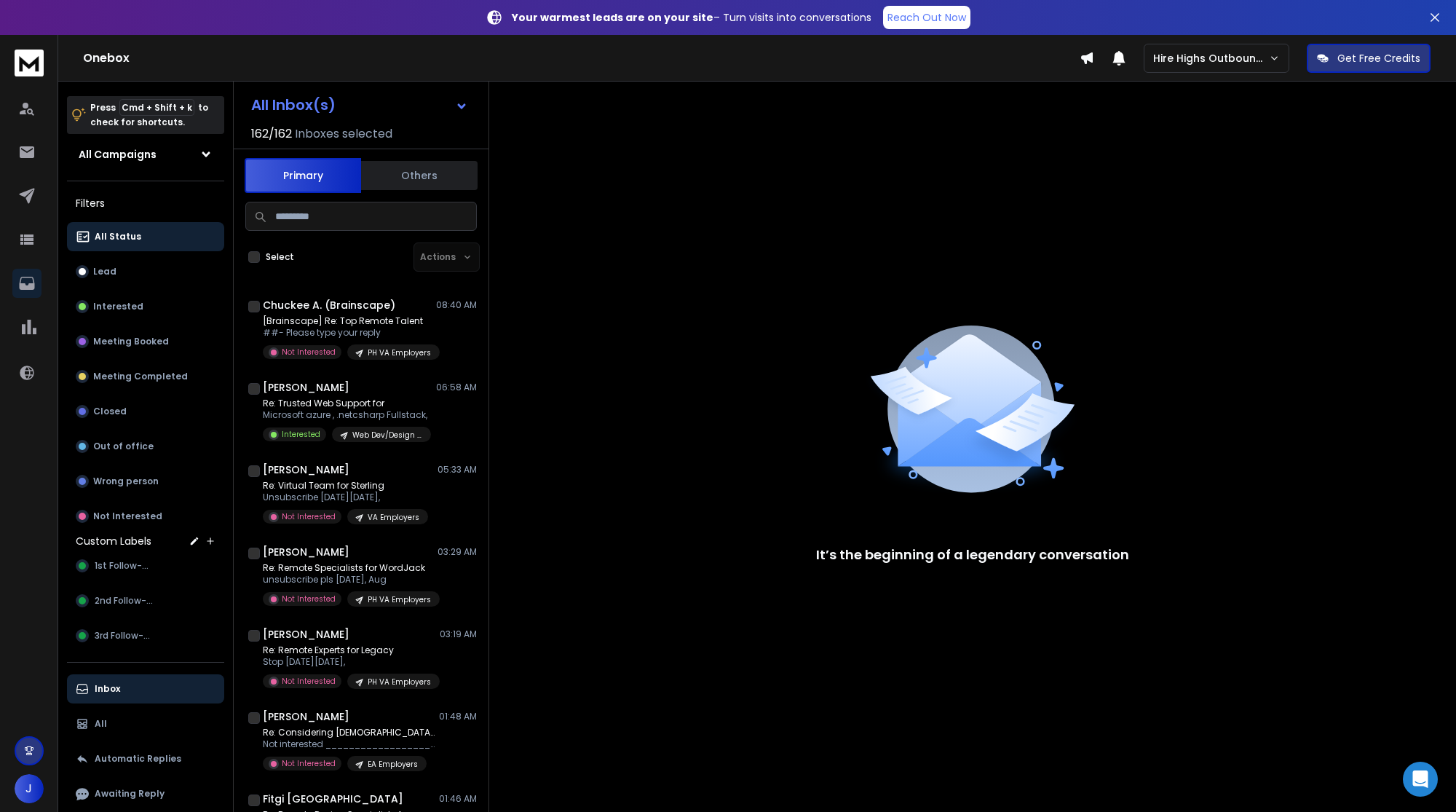
click at [419, 175] on button "Others" at bounding box center [419, 175] width 117 height 32
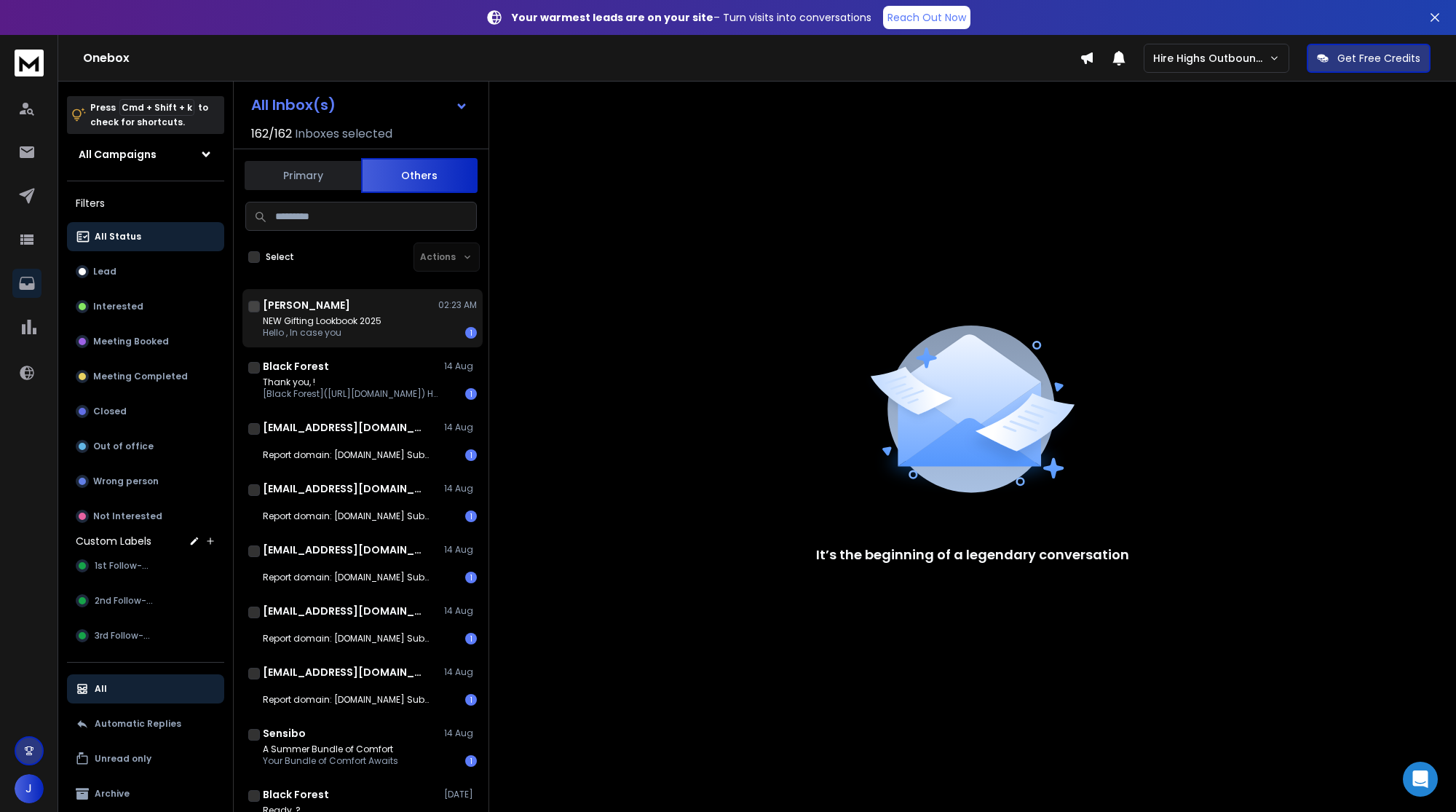
click at [425, 307] on div "Brian Lopiccolo 02:23 AM" at bounding box center [369, 305] width 214 height 14
